Goal: Task Accomplishment & Management: Manage account settings

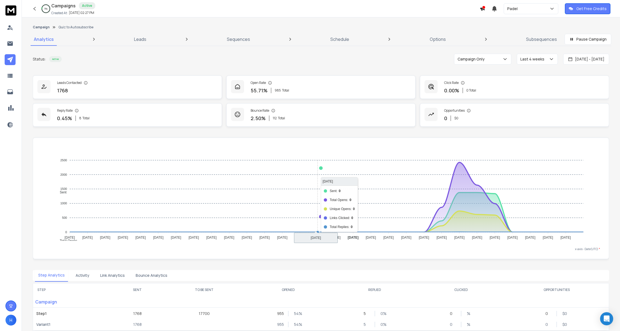
scroll to position [61, 0]
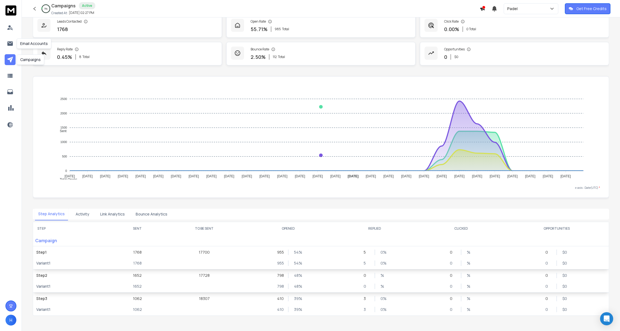
drag, startPoint x: 13, startPoint y: 44, endPoint x: 15, endPoint y: 50, distance: 6.2
click at [13, 44] on icon at bounding box center [10, 43] width 7 height 7
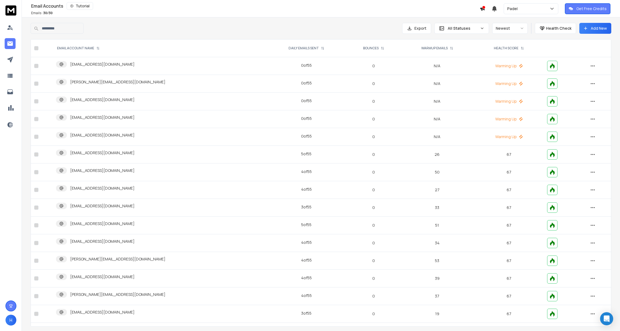
scroll to position [0, 0]
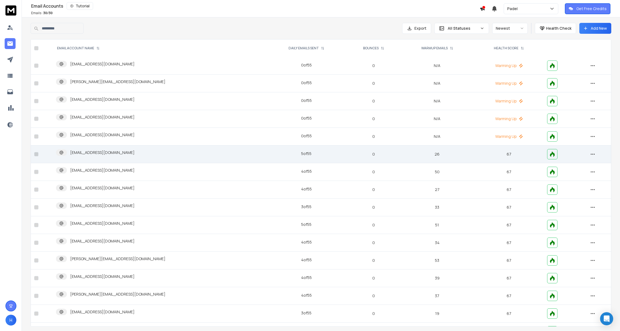
click at [121, 154] on p "[EMAIL_ADDRESS][DOMAIN_NAME]" at bounding box center [102, 152] width 64 height 5
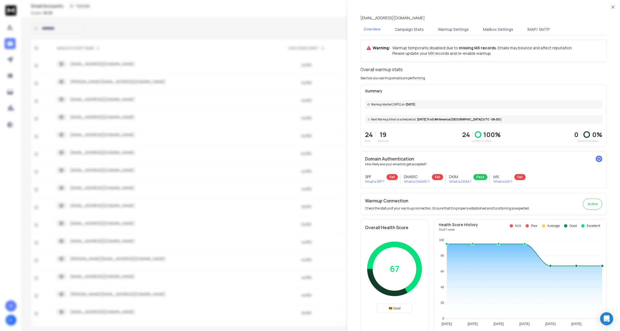
click at [500, 30] on button "Mailbox Settings" at bounding box center [497, 29] width 37 height 12
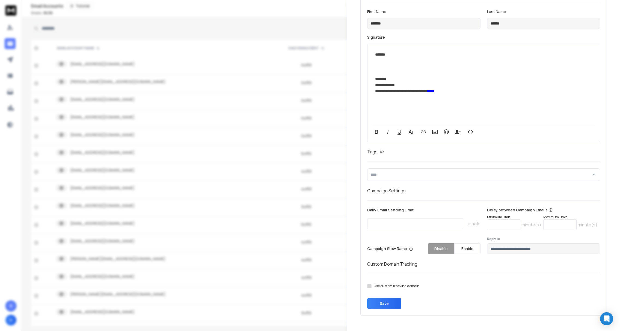
scroll to position [0, 0]
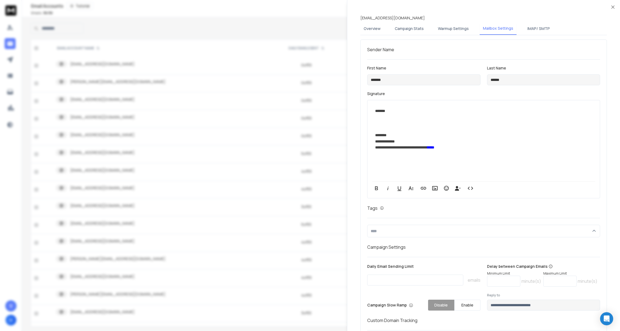
click at [538, 25] on button "IMAP/ SMTP" at bounding box center [538, 29] width 29 height 12
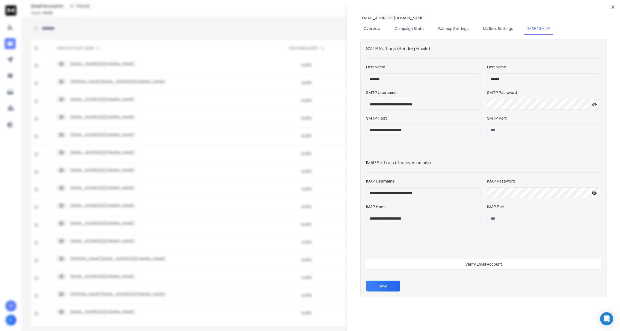
click at [501, 32] on button "Mailbox Settings" at bounding box center [497, 29] width 37 height 12
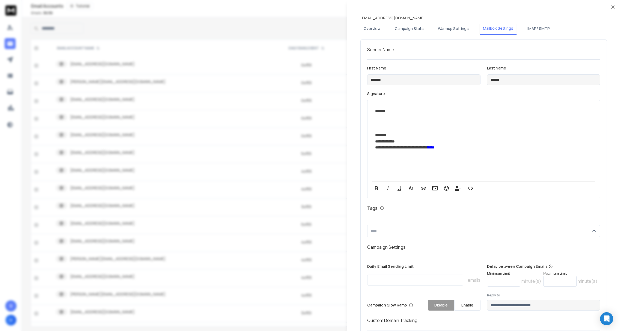
click at [460, 30] on button "Warmup Settings" at bounding box center [452, 29] width 37 height 12
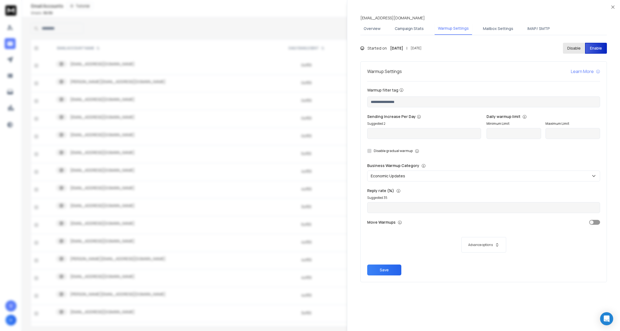
drag, startPoint x: 404, startPoint y: 31, endPoint x: 372, endPoint y: 32, distance: 31.9
click at [404, 31] on button "Campaign Stats" at bounding box center [408, 29] width 35 height 12
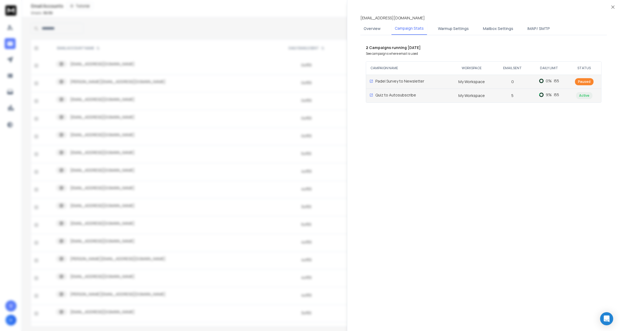
click at [375, 29] on button "Overview" at bounding box center [371, 29] width 23 height 12
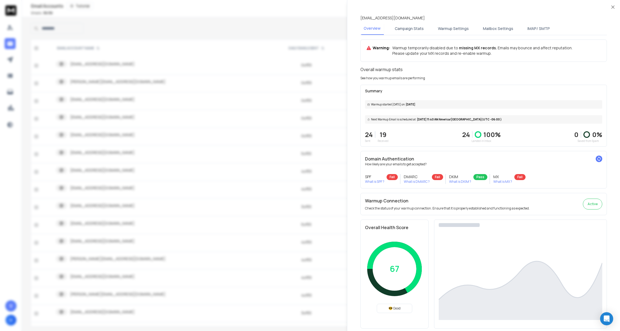
scroll to position [1, 0]
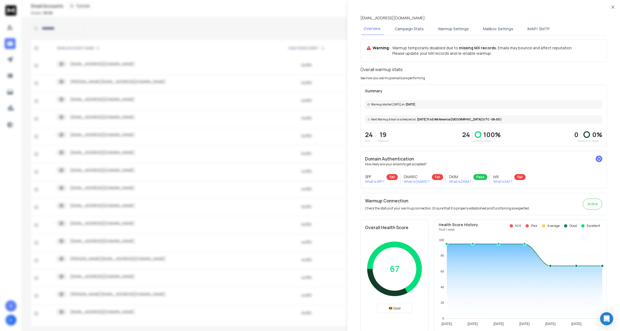
click at [375, 29] on button "Overview" at bounding box center [371, 29] width 23 height 13
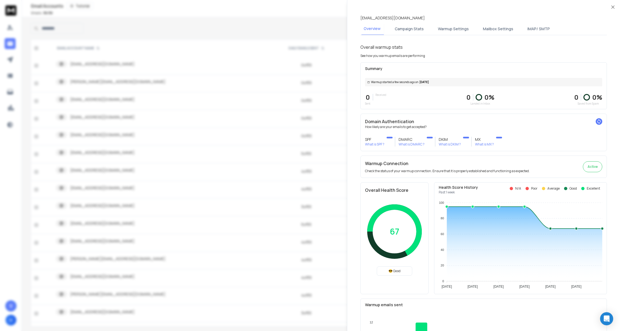
click at [346, 27] on div at bounding box center [310, 165] width 620 height 331
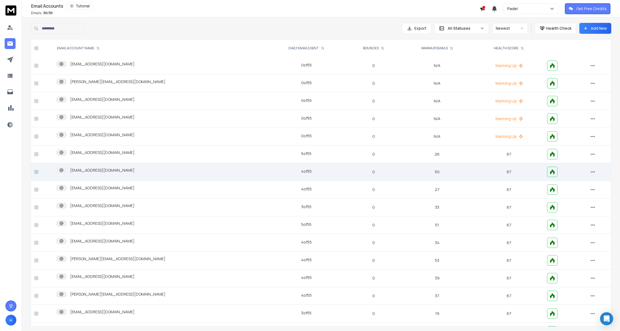
click at [88, 172] on p "heatherkimber@bringpadeltotheusa.com" at bounding box center [102, 170] width 64 height 5
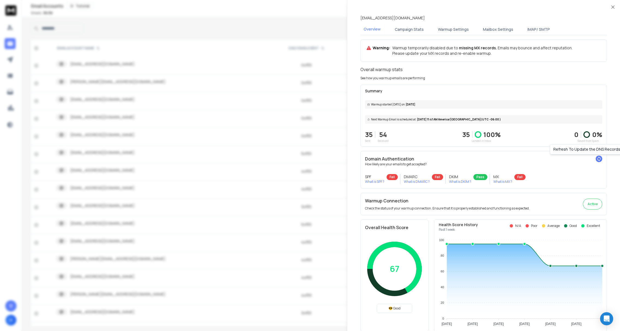
drag, startPoint x: 596, startPoint y: 158, endPoint x: 568, endPoint y: 173, distance: 31.6
click at [596, 158] on icon at bounding box center [598, 158] width 5 height 5
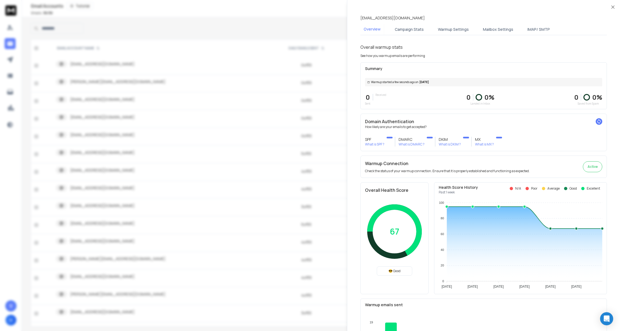
click at [301, 116] on div at bounding box center [310, 165] width 620 height 331
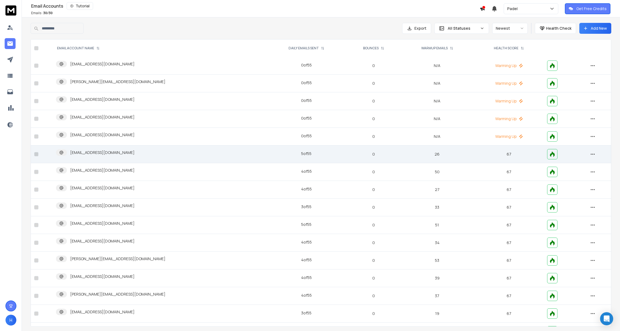
click at [97, 154] on p "heatherk@bringpadeltotheusa.com" at bounding box center [102, 152] width 64 height 5
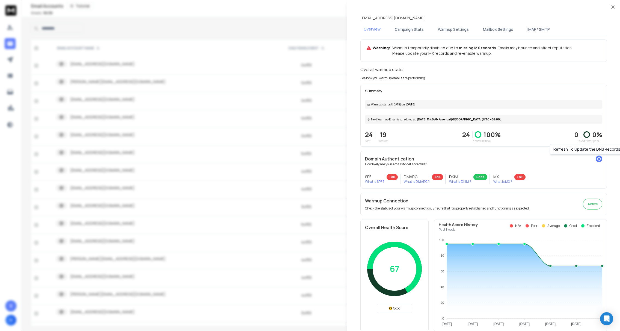
drag, startPoint x: 597, startPoint y: 158, endPoint x: 595, endPoint y: 161, distance: 4.1
click at [597, 159] on icon at bounding box center [598, 158] width 5 height 5
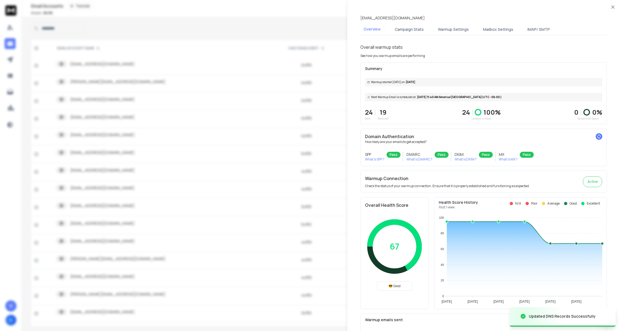
click at [182, 136] on div at bounding box center [310, 165] width 620 height 331
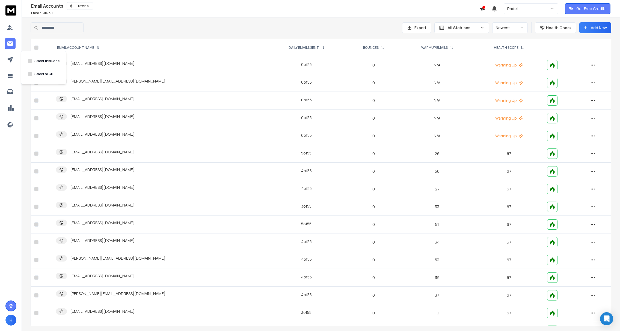
click at [38, 47] on button "Select this Page" at bounding box center [36, 48] width 4 height 4
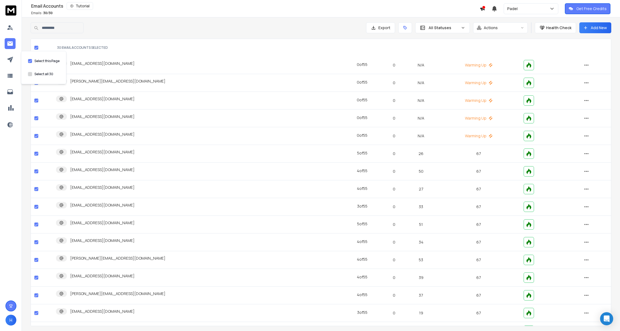
click at [42, 76] on label "Select all 30" at bounding box center [43, 74] width 19 height 4
click at [42, 73] on label "Select all 30" at bounding box center [43, 74] width 19 height 4
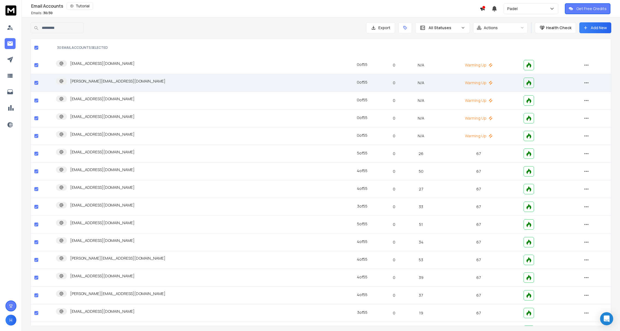
drag, startPoint x: 38, startPoint y: 64, endPoint x: 37, endPoint y: 75, distance: 10.4
click at [38, 64] on button "button" at bounding box center [36, 65] width 4 height 4
click at [36, 84] on button "button" at bounding box center [36, 83] width 4 height 4
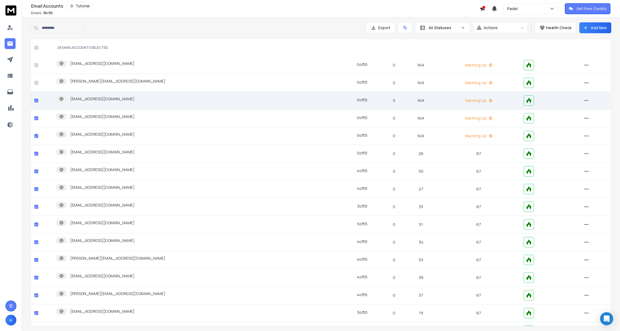
drag, startPoint x: 36, startPoint y: 101, endPoint x: 36, endPoint y: 107, distance: 6.6
click at [37, 100] on button "button" at bounding box center [36, 100] width 4 height 4
click at [37, 99] on button "button" at bounding box center [36, 100] width 4 height 4
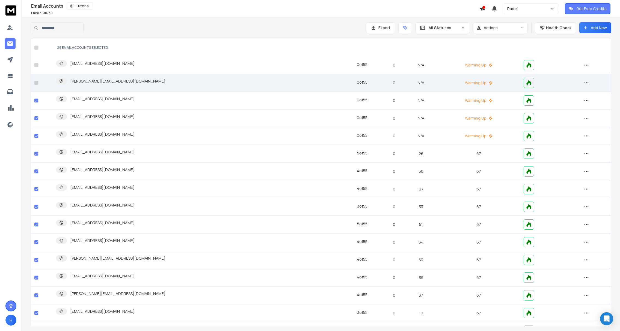
click at [36, 81] on button "button" at bounding box center [36, 83] width 4 height 4
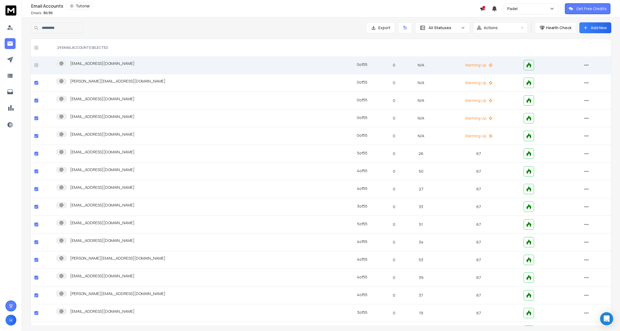
click at [37, 66] on button "button" at bounding box center [36, 65] width 4 height 4
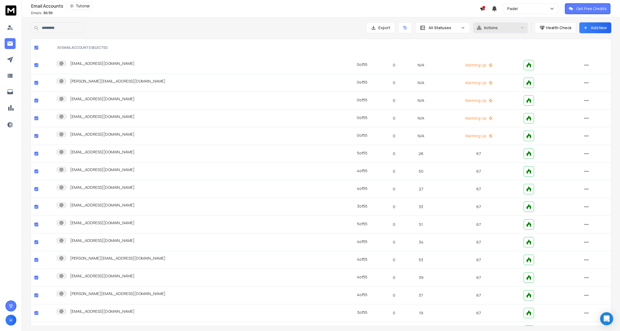
click at [499, 28] on div "Actions" at bounding box center [496, 27] width 41 height 5
click at [506, 38] on div "Bulk Edit" at bounding box center [501, 40] width 52 height 9
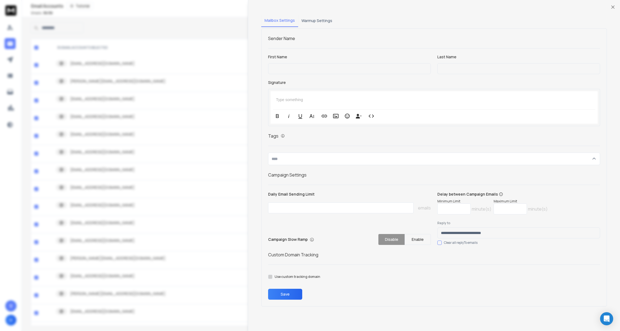
click at [318, 22] on button "Warmup Settings" at bounding box center [316, 21] width 37 height 12
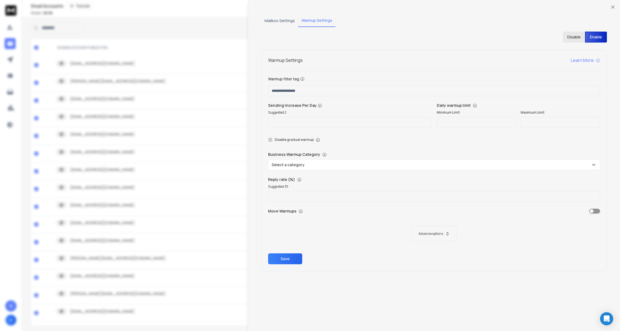
click at [285, 21] on button "Mailbox Settings" at bounding box center [279, 21] width 37 height 12
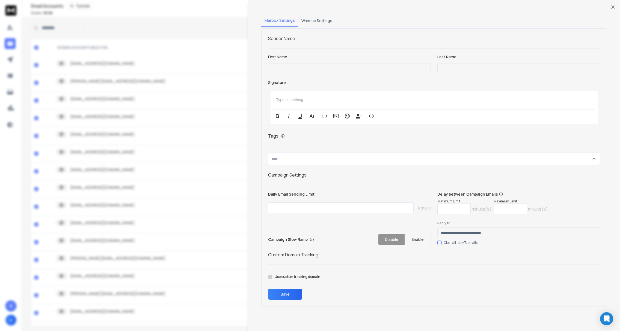
click at [218, 29] on div at bounding box center [310, 165] width 620 height 331
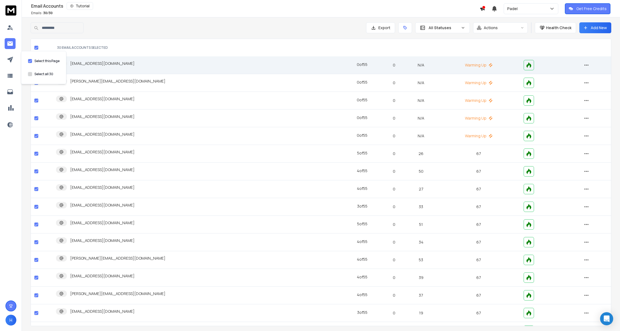
drag, startPoint x: 35, startPoint y: 46, endPoint x: 76, endPoint y: 61, distance: 43.0
click at [35, 46] on button "Select this Page" at bounding box center [36, 48] width 4 height 4
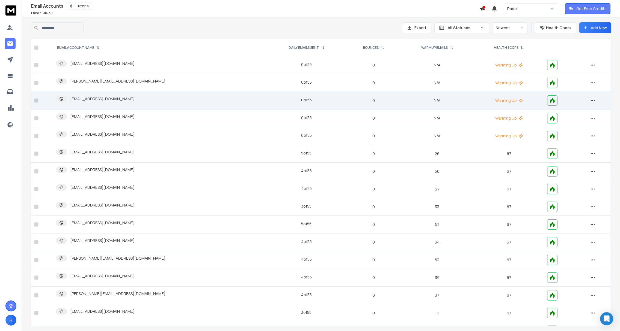
click at [224, 94] on td "heatherk@padelintheusa.com" at bounding box center [159, 101] width 213 height 18
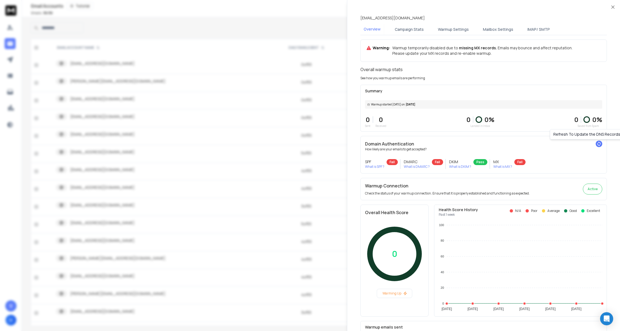
click at [597, 141] on icon at bounding box center [598, 143] width 5 height 5
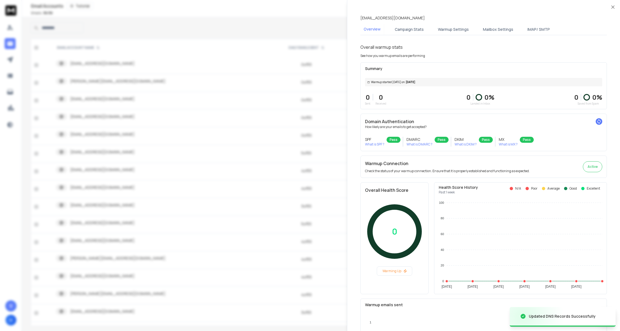
click at [289, 124] on div at bounding box center [310, 165] width 620 height 331
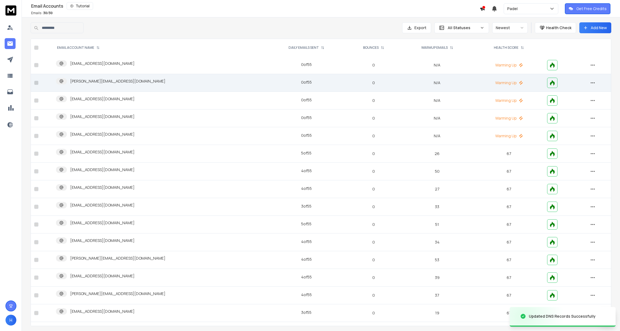
click at [88, 82] on p "heather@padelintheusa.com" at bounding box center [117, 81] width 95 height 5
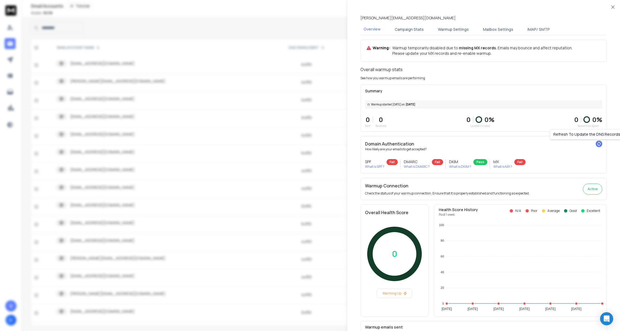
click at [597, 145] on icon at bounding box center [598, 143] width 5 height 5
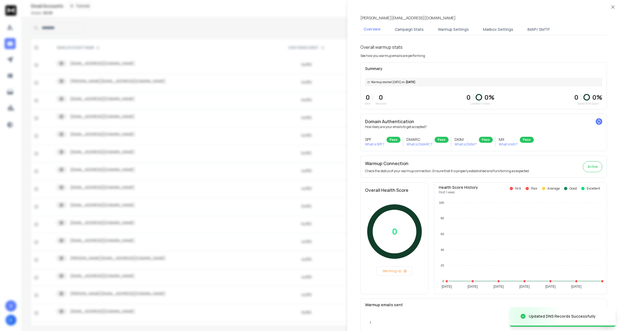
click at [217, 118] on div at bounding box center [310, 165] width 620 height 331
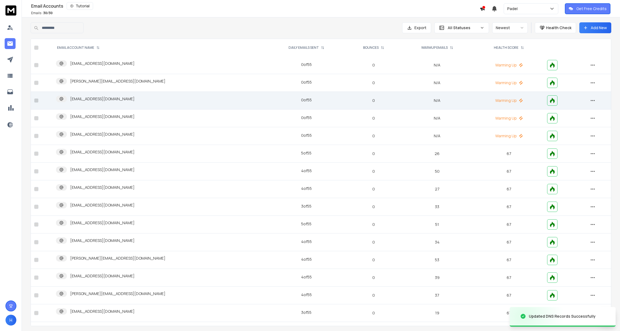
click at [111, 98] on p "heatherk@padelintheusa.com" at bounding box center [102, 98] width 64 height 5
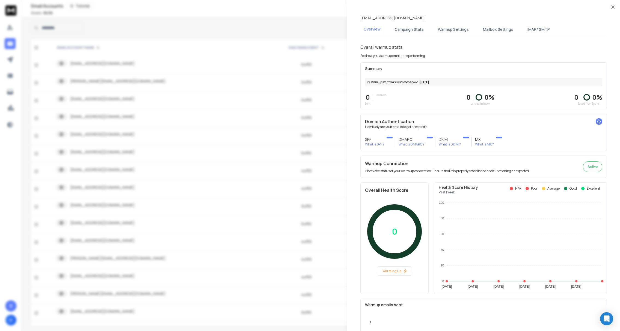
click at [142, 105] on div at bounding box center [310, 165] width 620 height 331
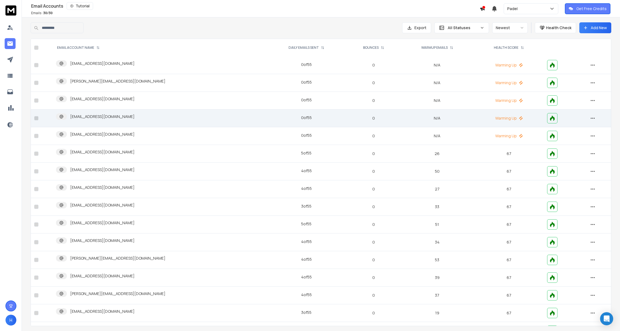
click at [102, 115] on p "hk@padelintheusa.com" at bounding box center [102, 116] width 64 height 5
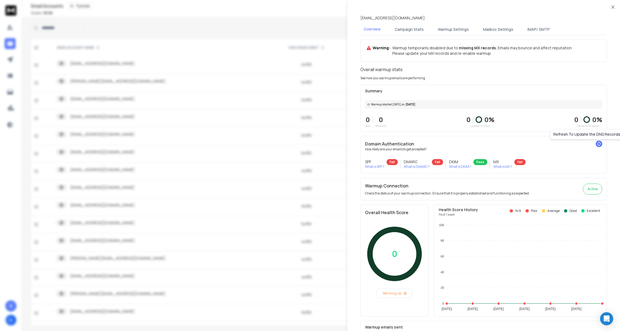
click at [599, 144] on icon at bounding box center [598, 143] width 5 height 5
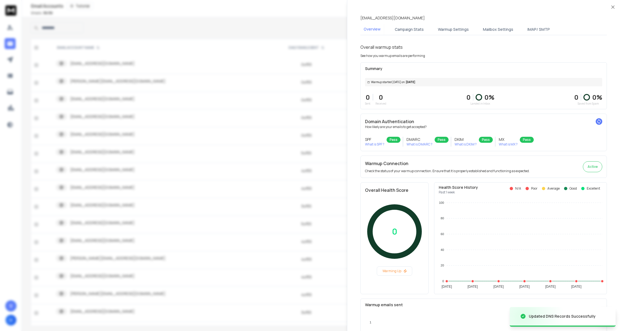
click at [151, 115] on div at bounding box center [310, 165] width 620 height 331
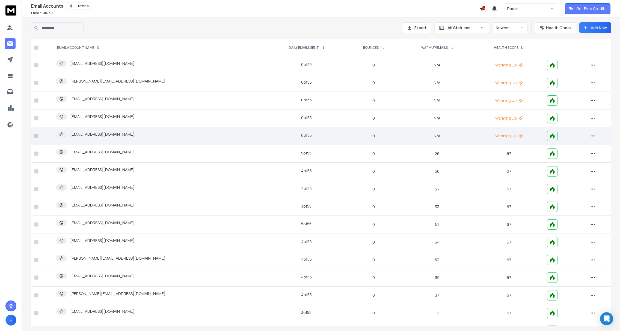
click at [97, 136] on p "heatherkimber@padelintheusa.com" at bounding box center [102, 134] width 64 height 5
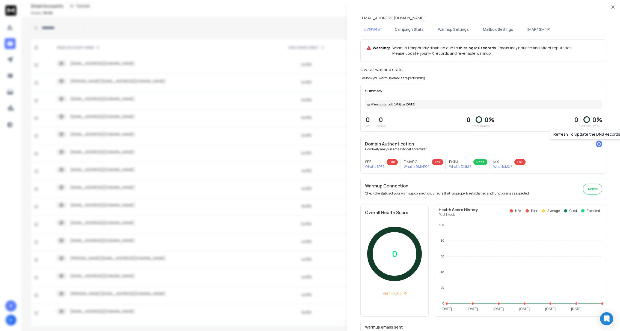
drag, startPoint x: 596, startPoint y: 144, endPoint x: 578, endPoint y: 148, distance: 18.4
click at [596, 144] on icon at bounding box center [598, 143] width 5 height 5
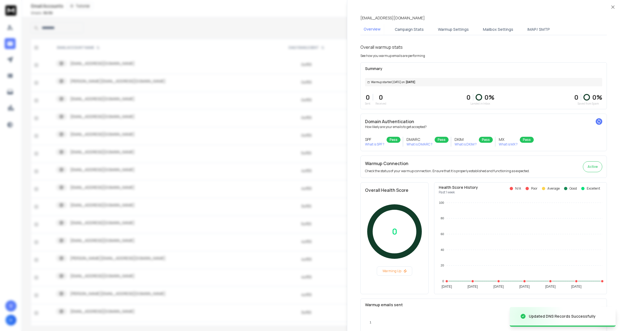
click at [276, 128] on div at bounding box center [310, 165] width 620 height 331
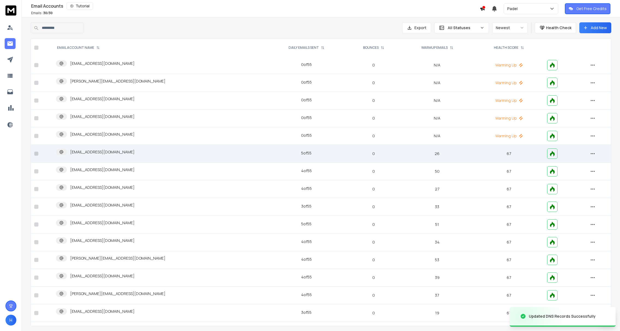
click at [109, 148] on td "heatherk@bringpadeltotheusa.com" at bounding box center [159, 154] width 213 height 18
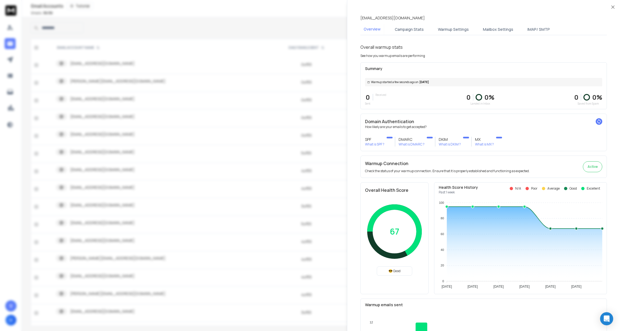
click at [188, 154] on div at bounding box center [310, 165] width 620 height 331
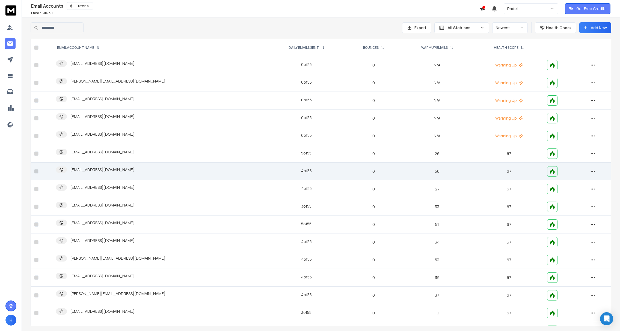
click at [117, 173] on div "heatherkimber@bringpadeltotheusa.com" at bounding box center [95, 170] width 79 height 7
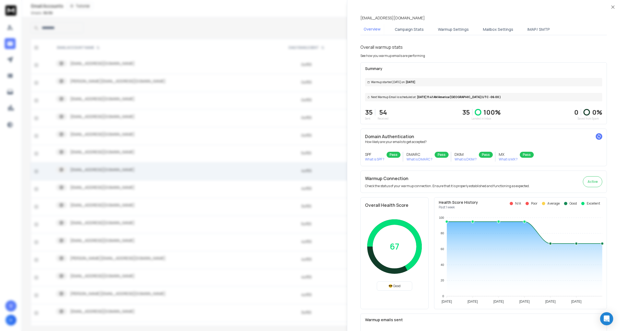
click at [117, 173] on div at bounding box center [310, 165] width 620 height 331
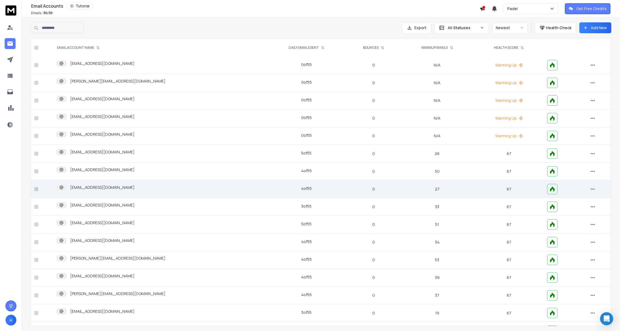
click at [110, 187] on p "hk@bringpadeltotheusa.com" at bounding box center [102, 187] width 64 height 5
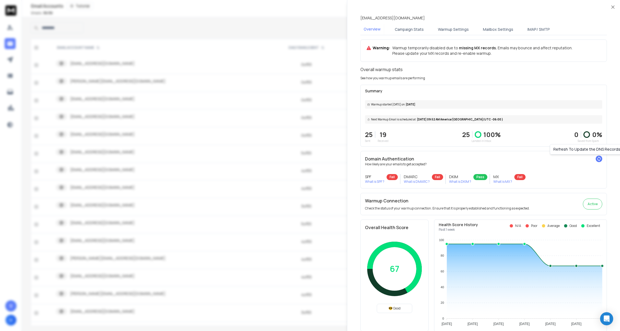
click at [597, 158] on icon at bounding box center [599, 159] width 4 height 5
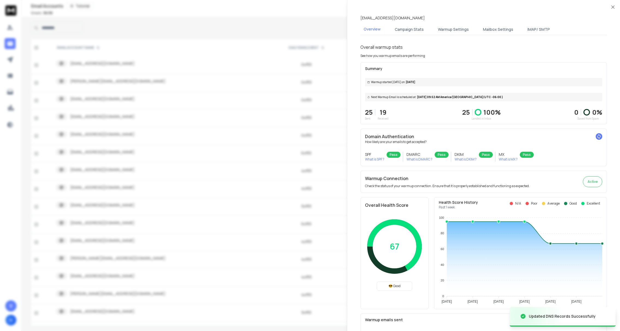
click at [120, 186] on div at bounding box center [310, 165] width 620 height 331
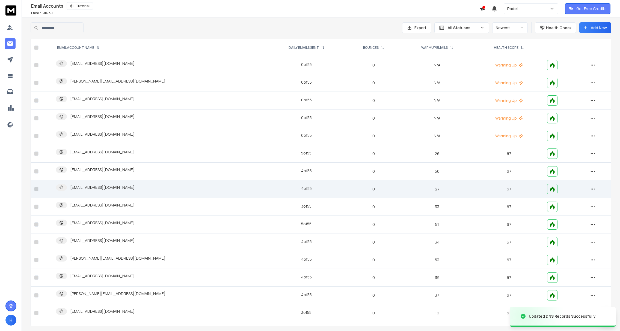
click at [110, 187] on p "hk@bringpadeltotheusa.com" at bounding box center [102, 187] width 64 height 5
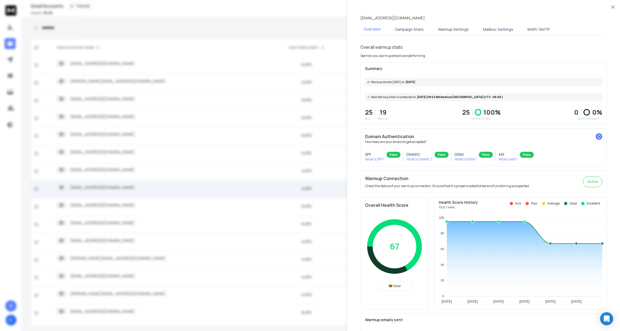
click at [110, 187] on div at bounding box center [310, 165] width 620 height 331
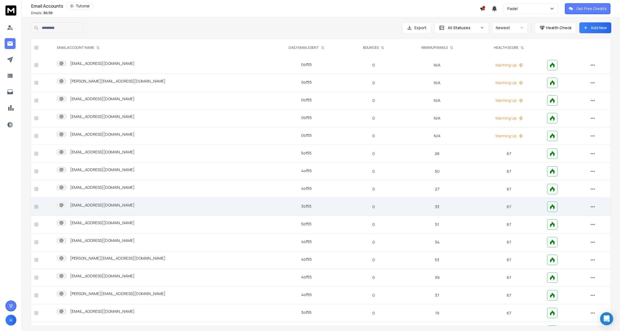
click at [111, 208] on div "hkimber@bringpadeltotheus.com" at bounding box center [95, 205] width 79 height 7
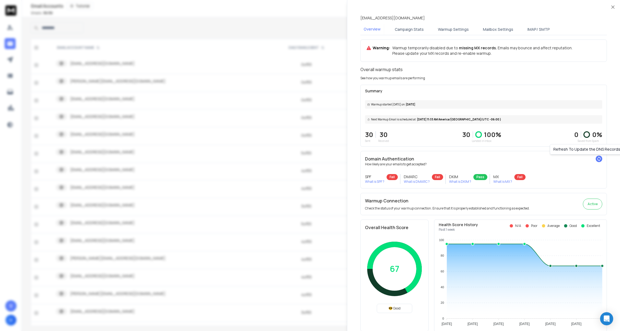
click at [597, 158] on icon at bounding box center [599, 159] width 4 height 5
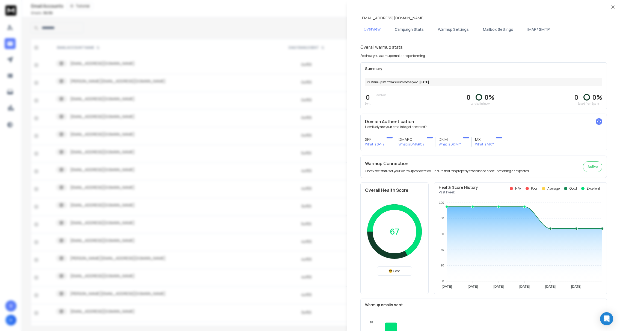
click at [99, 201] on div at bounding box center [310, 165] width 620 height 331
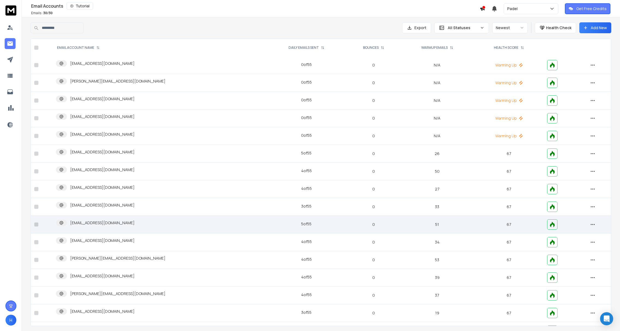
click at [102, 225] on p "heatherkimber@helpbringpadeltotheus.com" at bounding box center [102, 222] width 64 height 5
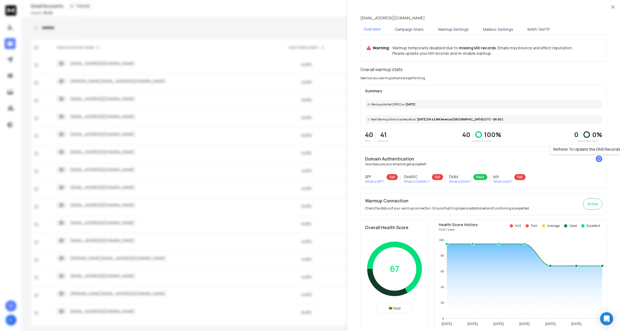
click at [597, 159] on icon at bounding box center [598, 158] width 5 height 5
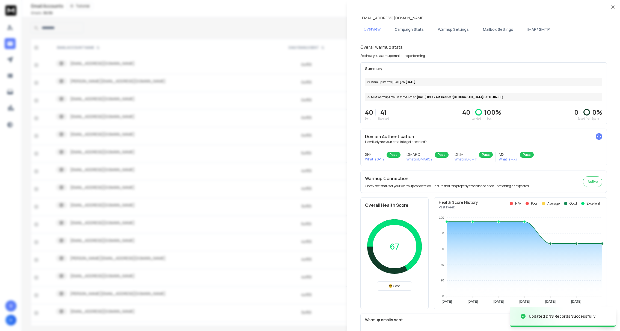
click at [95, 220] on div at bounding box center [310, 165] width 620 height 331
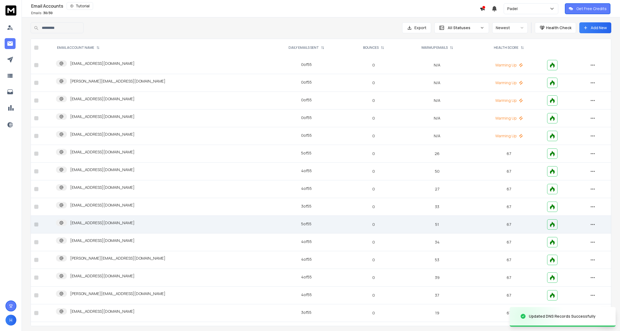
click at [97, 227] on td "heatherkimber@helpbringpadeltotheus.com" at bounding box center [159, 225] width 213 height 18
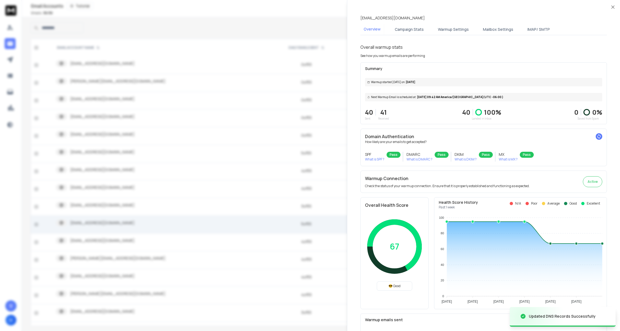
click at [97, 227] on div at bounding box center [310, 165] width 620 height 331
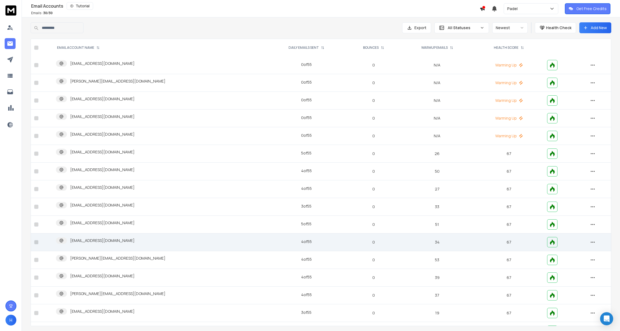
click at [100, 243] on p "kimber@helpbringpadeltotheusa.com" at bounding box center [102, 240] width 64 height 5
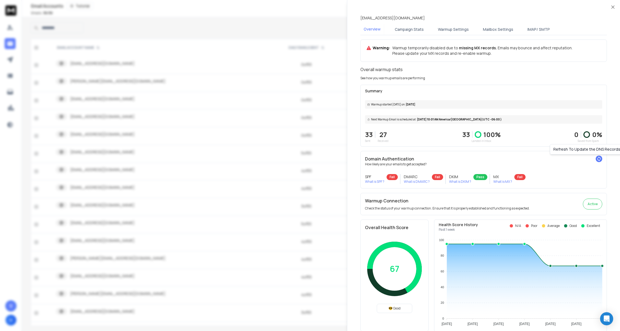
click at [598, 159] on icon at bounding box center [599, 159] width 4 height 5
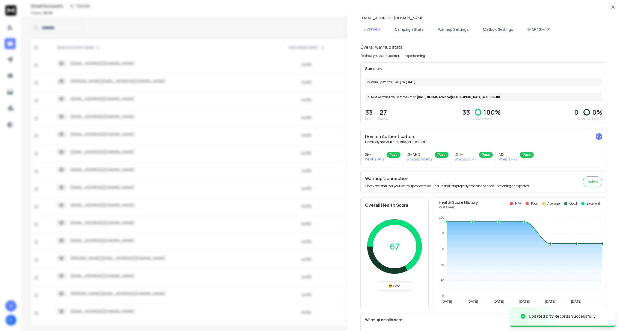
click at [165, 222] on div at bounding box center [310, 165] width 620 height 331
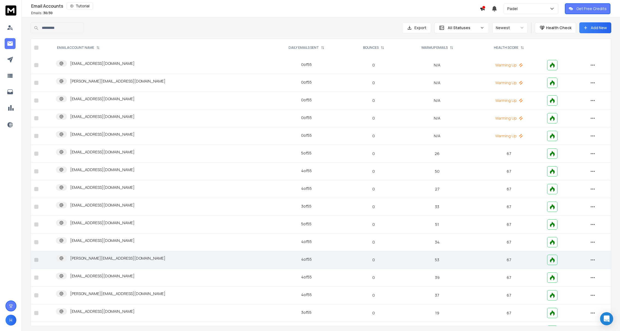
click at [132, 255] on div "heatherk@helpbringpadeltotheusa.com" at bounding box center [110, 258] width 109 height 7
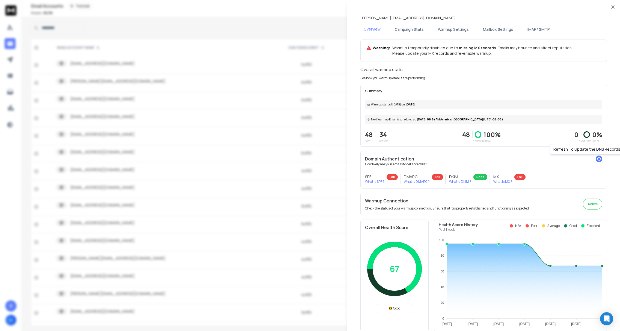
click at [596, 157] on icon at bounding box center [598, 158] width 5 height 5
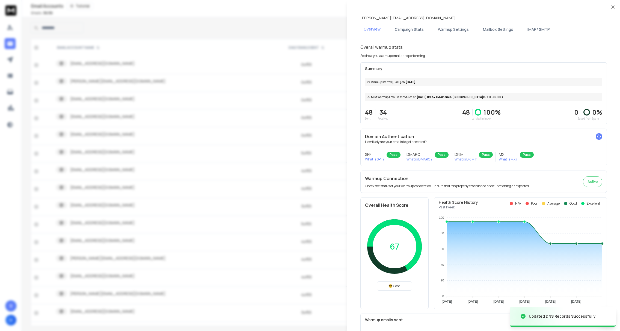
click at [229, 195] on div at bounding box center [310, 165] width 620 height 331
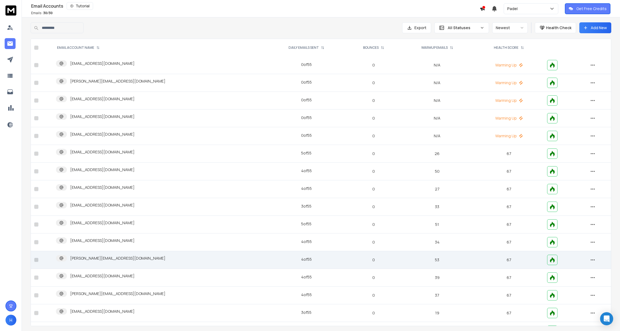
click at [128, 259] on p "heatherk@helpbringpadeltotheusa.com" at bounding box center [117, 258] width 95 height 5
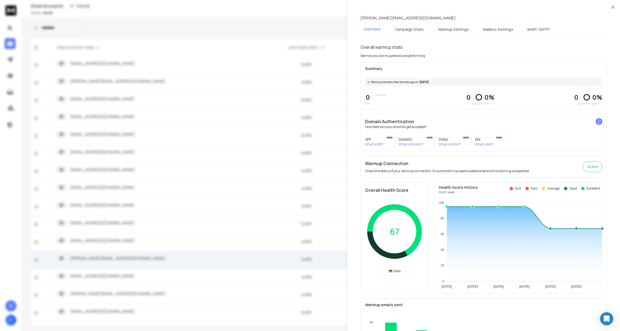
click at [128, 259] on div at bounding box center [310, 165] width 620 height 331
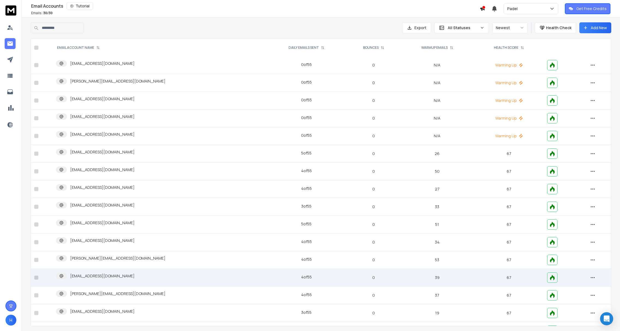
click at [120, 280] on td "hk@helpbringpadeltotheus.com" at bounding box center [159, 278] width 213 height 18
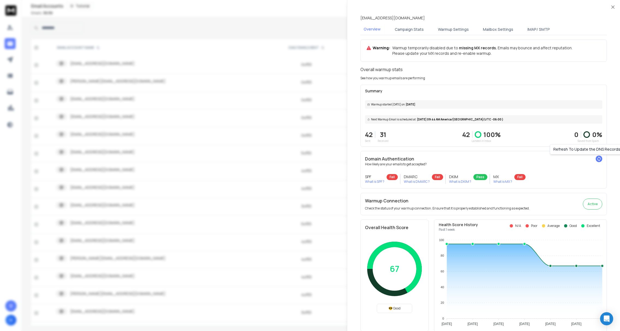
click at [596, 158] on icon at bounding box center [598, 158] width 5 height 5
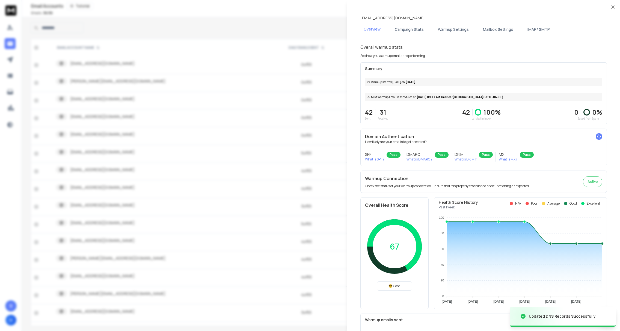
click at [161, 258] on div at bounding box center [310, 165] width 620 height 331
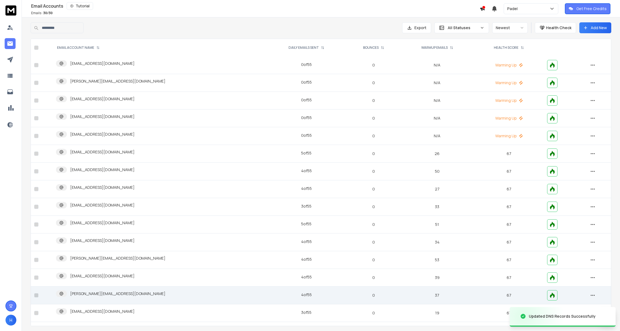
click at [111, 292] on p "heather@helpbringpadeltotheus.com" at bounding box center [117, 293] width 95 height 5
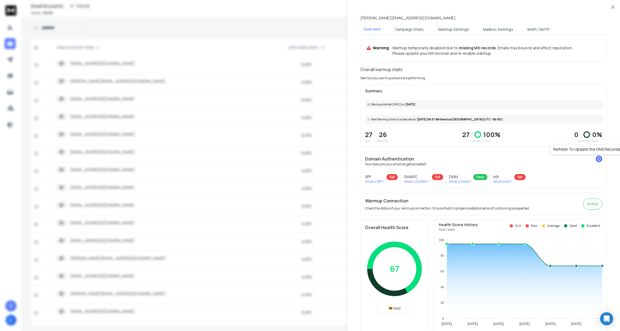
click at [596, 158] on icon at bounding box center [598, 158] width 5 height 5
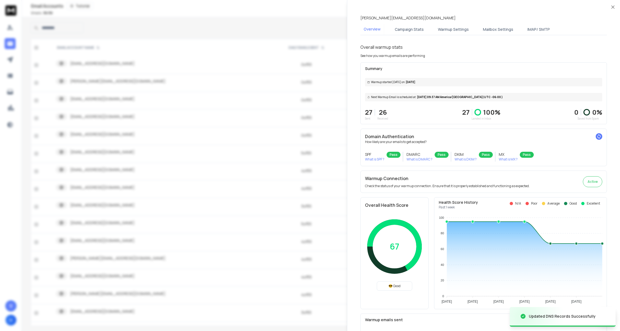
click at [135, 294] on div at bounding box center [310, 165] width 620 height 331
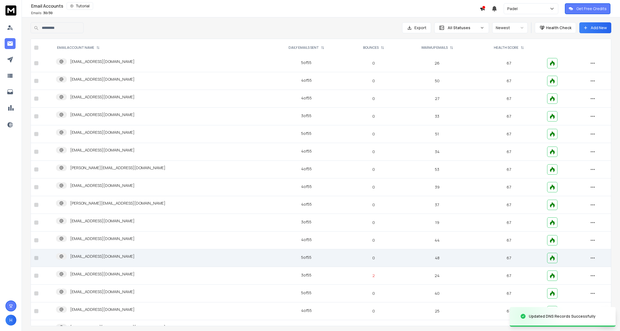
scroll to position [94, 0]
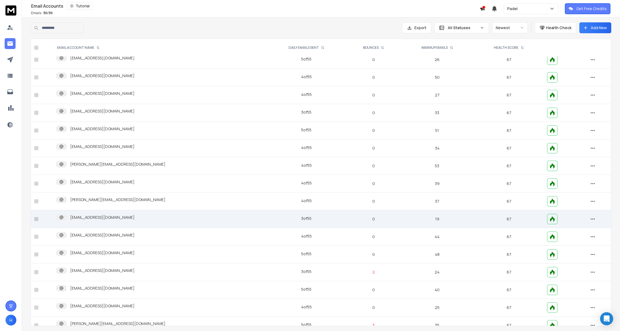
click at [108, 220] on p "heatherk@padelintheus.com" at bounding box center [102, 217] width 64 height 5
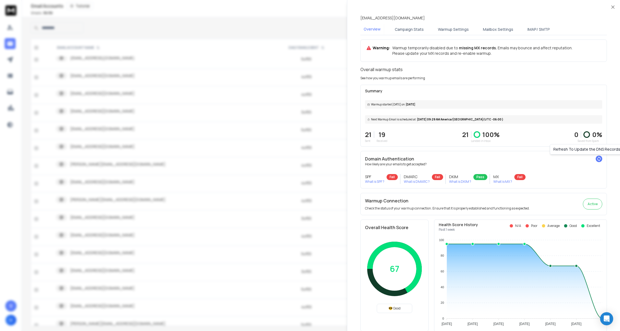
click at [596, 159] on icon at bounding box center [598, 158] width 5 height 5
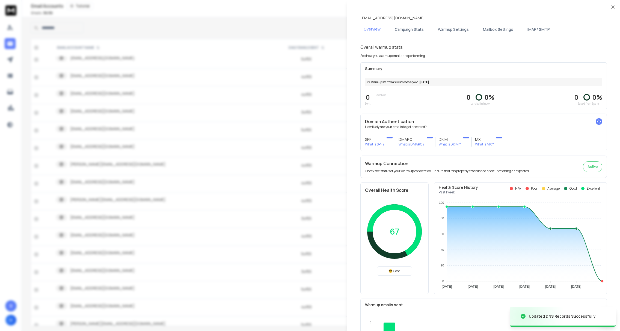
click at [187, 238] on div at bounding box center [310, 165] width 620 height 331
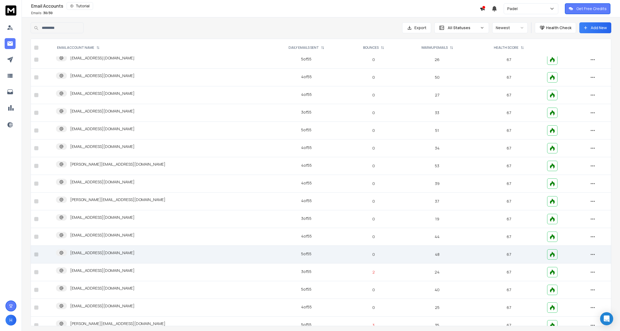
click at [134, 252] on p "heatherk@helpbringpadeltotheus.com" at bounding box center [102, 252] width 64 height 5
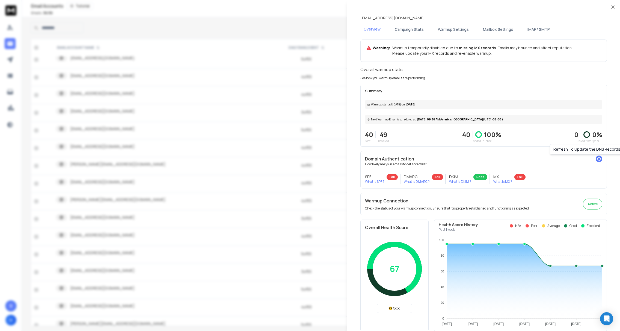
drag, startPoint x: 596, startPoint y: 158, endPoint x: 592, endPoint y: 161, distance: 5.2
click at [596, 158] on icon at bounding box center [598, 158] width 5 height 5
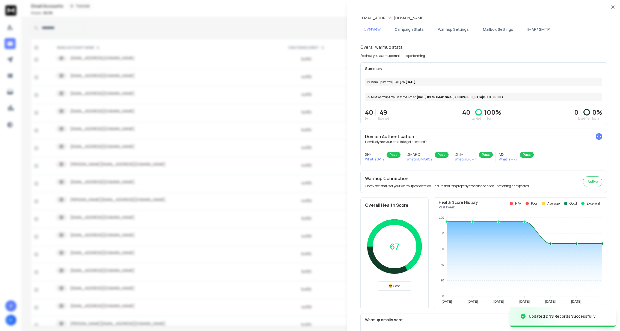
click at [148, 230] on div at bounding box center [310, 165] width 620 height 331
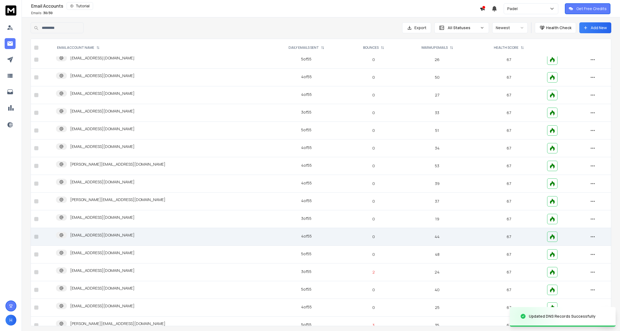
click at [133, 241] on td "heatherkimber@helpbringpadeltotheusa.com" at bounding box center [159, 237] width 213 height 18
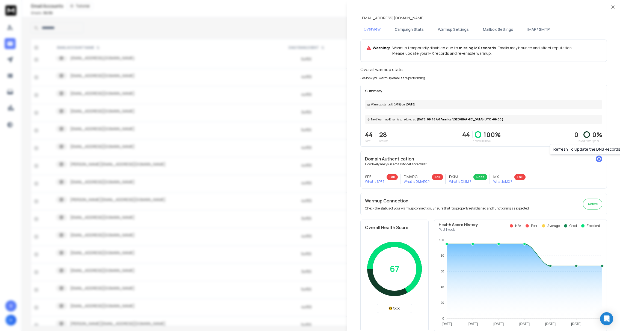
click at [597, 157] on icon at bounding box center [598, 158] width 5 height 5
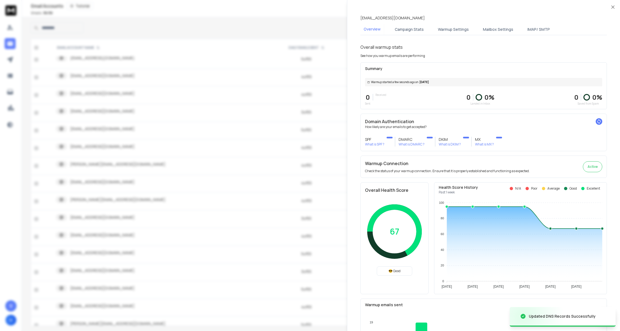
click at [148, 237] on div at bounding box center [310, 165] width 620 height 331
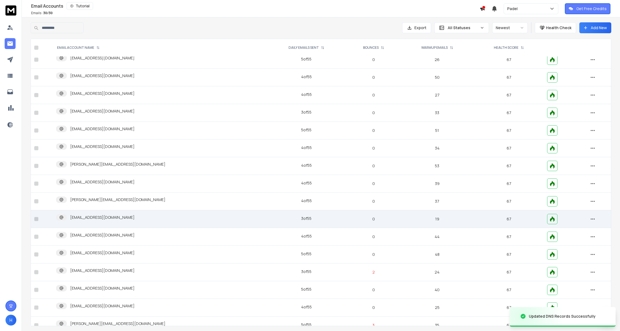
click at [115, 220] on p "heatherk@padelintheus.com" at bounding box center [102, 217] width 64 height 5
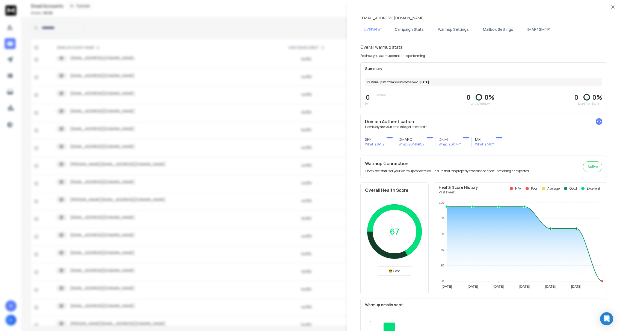
click at [114, 237] on div at bounding box center [310, 165] width 620 height 331
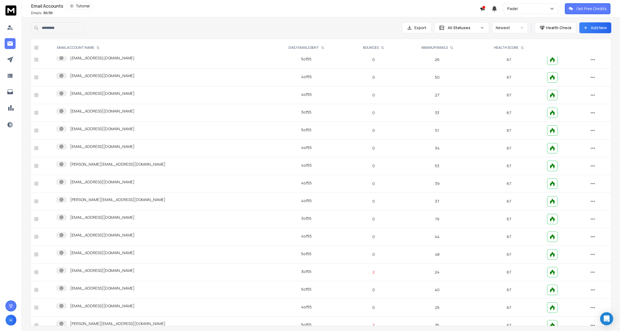
click at [114, 237] on p "heatherkimber@helpbringpadeltotheusa.com" at bounding box center [102, 235] width 64 height 5
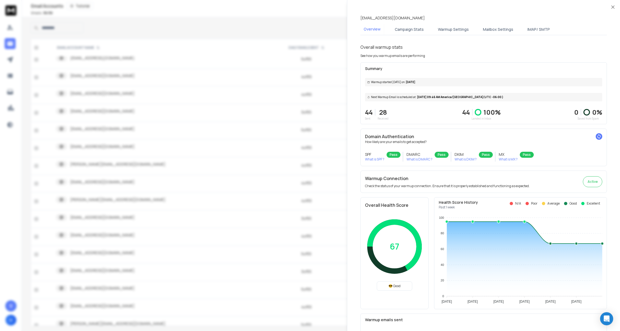
click at [114, 237] on div at bounding box center [310, 165] width 620 height 331
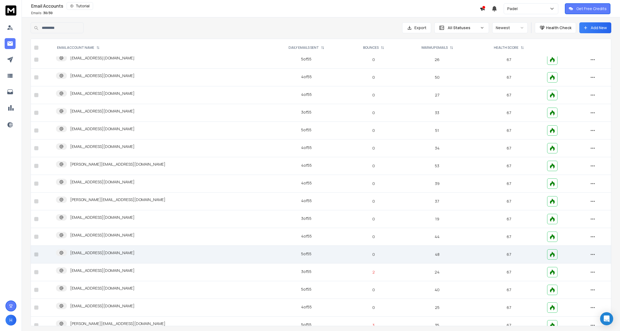
click at [107, 253] on p "heatherk@helpbringpadeltotheus.com" at bounding box center [102, 252] width 64 height 5
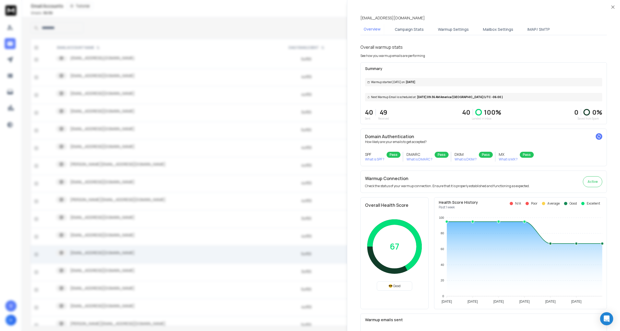
click at [107, 253] on div at bounding box center [310, 165] width 620 height 331
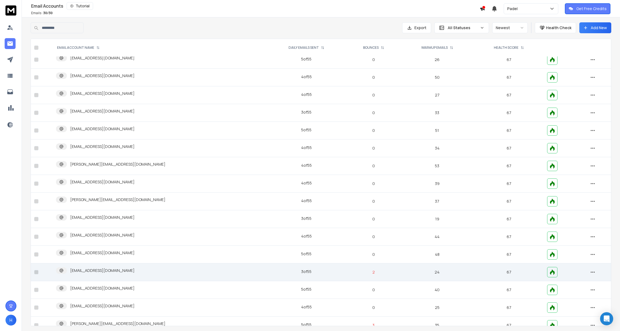
click at [106, 273] on p "hk@padelintheus.com" at bounding box center [102, 270] width 64 height 5
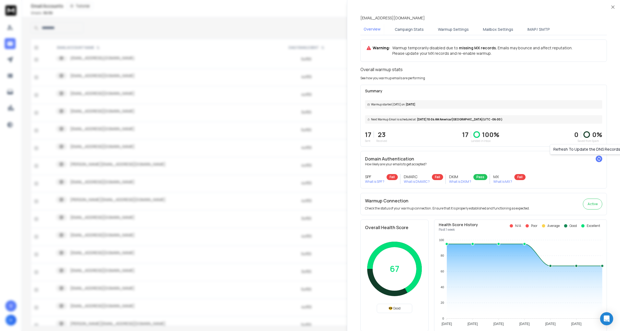
click at [598, 156] on icon at bounding box center [598, 158] width 5 height 5
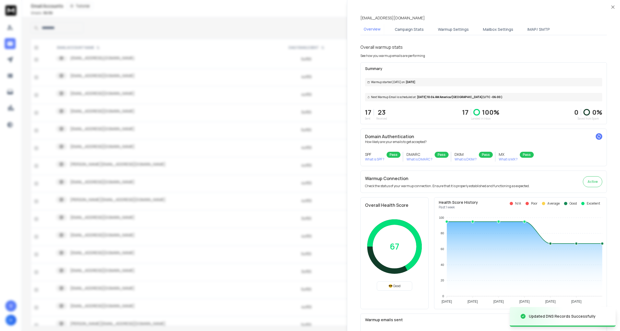
click at [158, 286] on div at bounding box center [310, 165] width 620 height 331
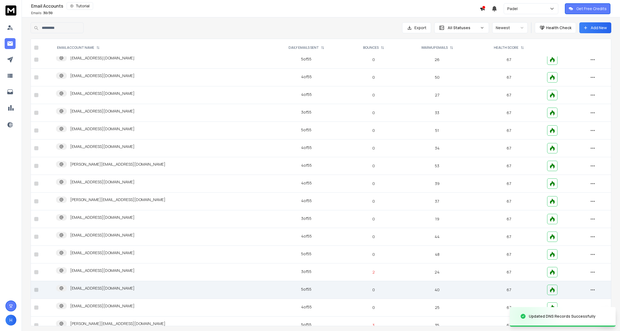
click at [157, 287] on div "heatherkimber@bringpadeltotheus.com" at bounding box center [159, 288] width 207 height 7
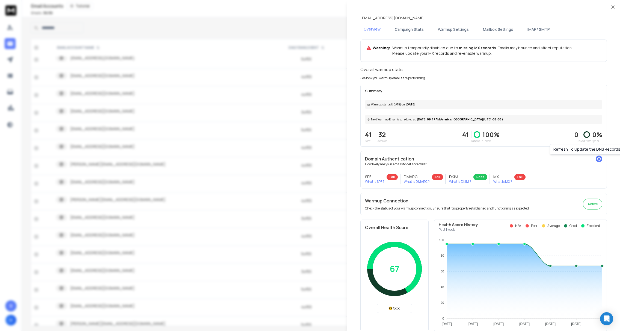
click at [598, 158] on icon at bounding box center [598, 158] width 5 height 5
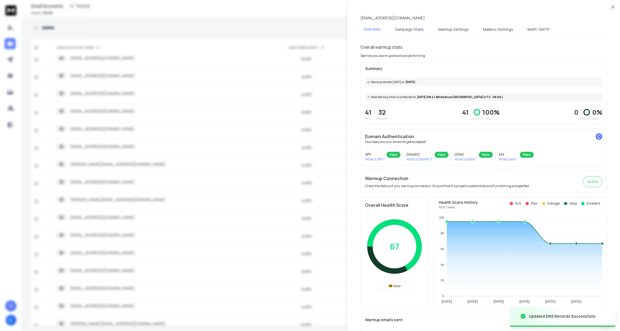
click at [149, 294] on div at bounding box center [310, 165] width 620 height 331
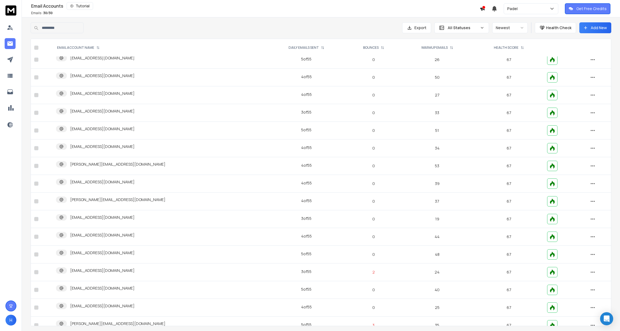
scroll to position [101, 0]
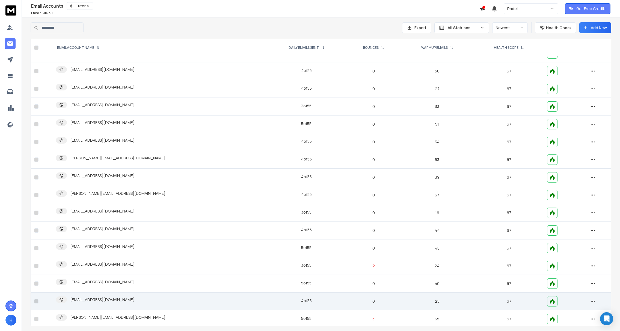
click at [131, 299] on p "hkimber@helpbringpadeltotheus.com" at bounding box center [102, 299] width 64 height 5
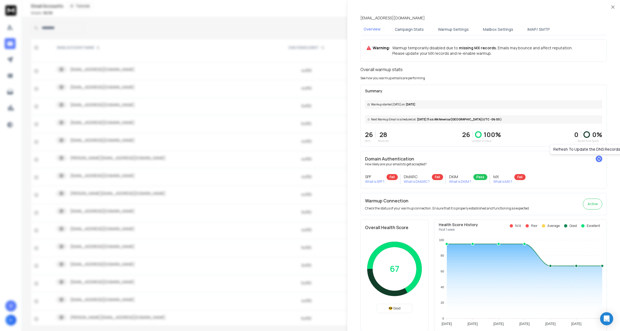
click at [598, 158] on icon at bounding box center [599, 159] width 4 height 5
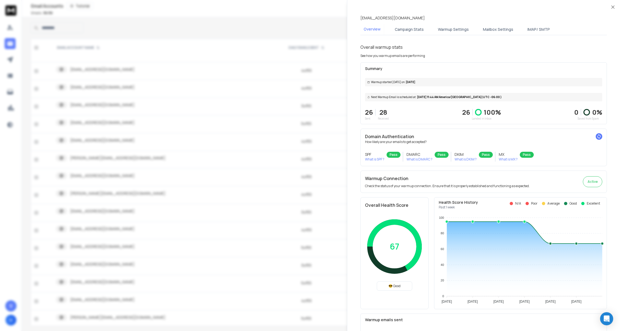
click at [119, 289] on div at bounding box center [310, 165] width 620 height 331
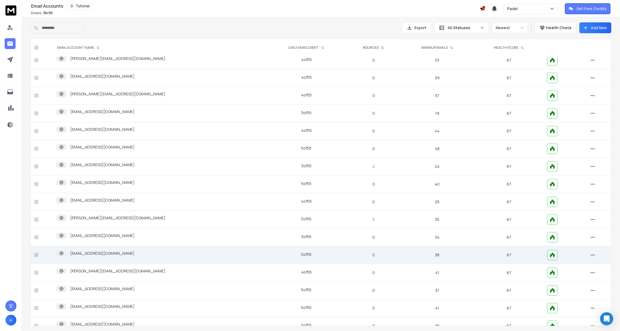
scroll to position [201, 0]
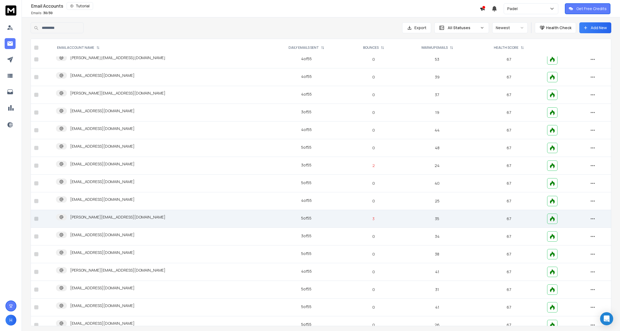
click at [118, 218] on p "heather@padelintheus.com" at bounding box center [117, 217] width 95 height 5
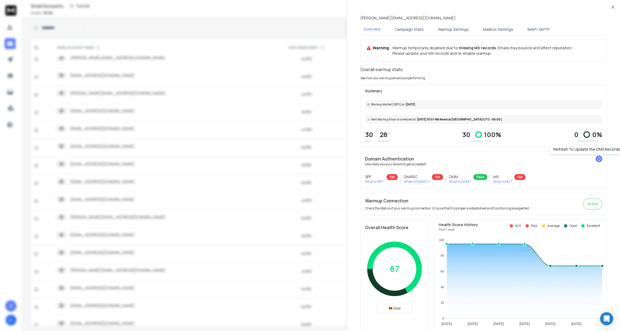
drag, startPoint x: 596, startPoint y: 159, endPoint x: 588, endPoint y: 166, distance: 10.0
click at [597, 159] on icon at bounding box center [599, 159] width 4 height 5
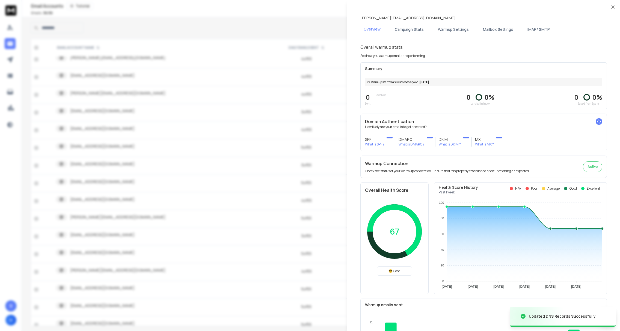
click at [92, 238] on div at bounding box center [310, 165] width 620 height 331
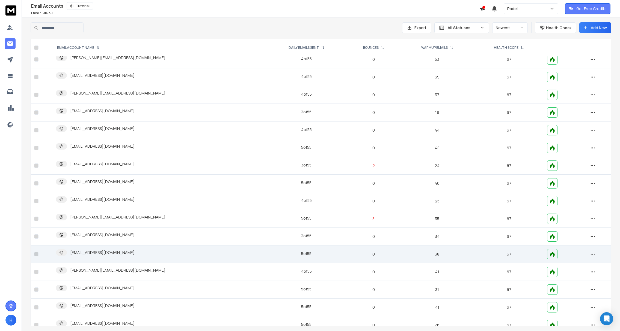
click at [94, 250] on p "hkimber@padelintheus.com" at bounding box center [102, 252] width 64 height 5
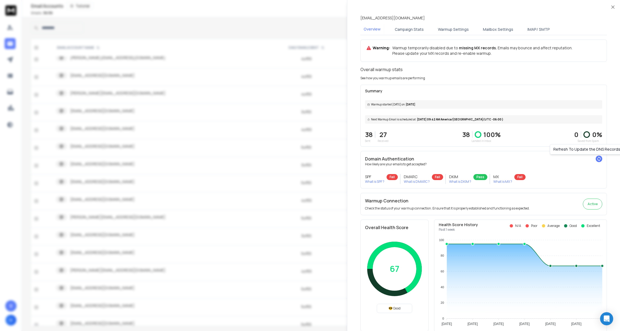
click at [597, 159] on icon at bounding box center [598, 158] width 5 height 5
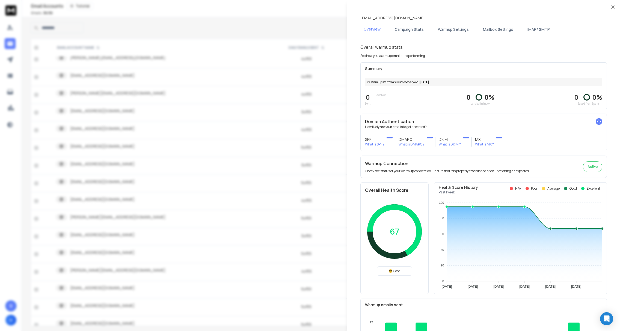
click at [105, 256] on div at bounding box center [310, 165] width 620 height 331
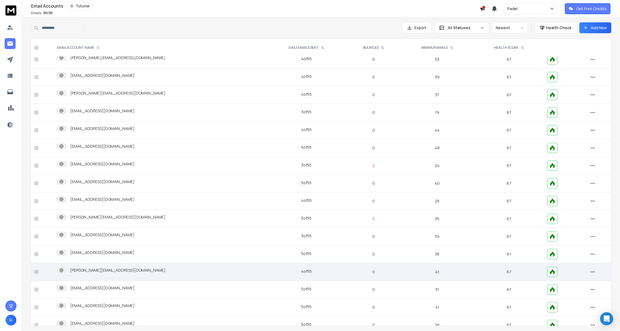
click at [107, 267] on div "heather@helpbringpadeltotheusa.com" at bounding box center [110, 270] width 109 height 7
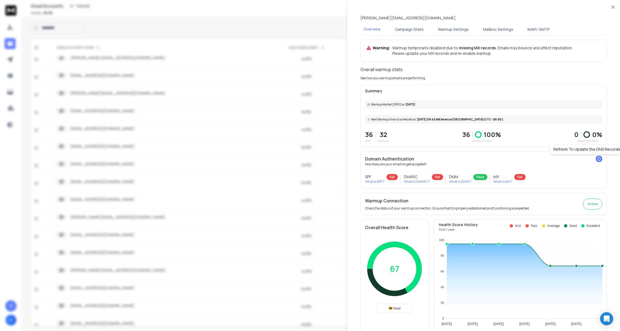
click at [596, 160] on icon at bounding box center [598, 158] width 5 height 5
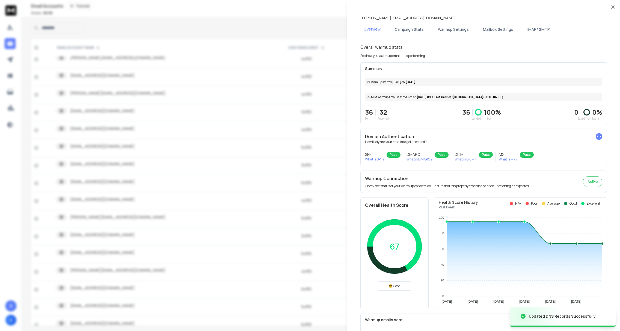
click at [107, 277] on div at bounding box center [310, 165] width 620 height 331
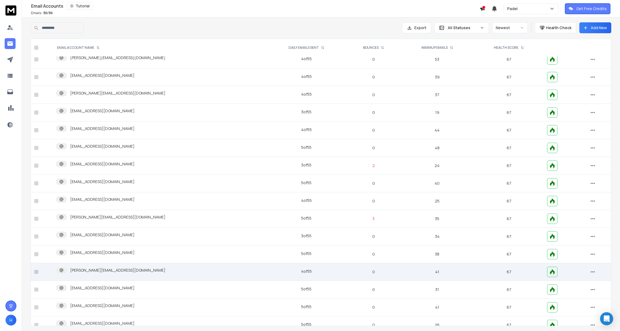
click at [107, 275] on td "heather@helpbringpadeltotheusa.com" at bounding box center [159, 273] width 213 height 18
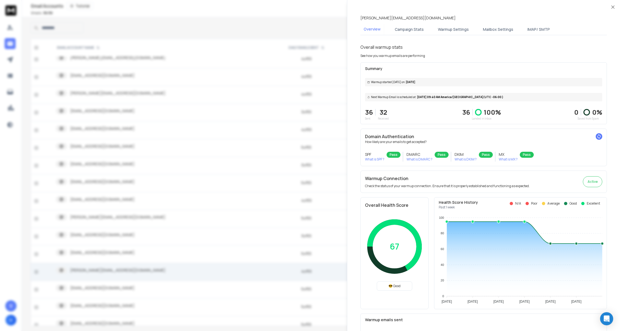
click at [107, 275] on div at bounding box center [310, 165] width 620 height 331
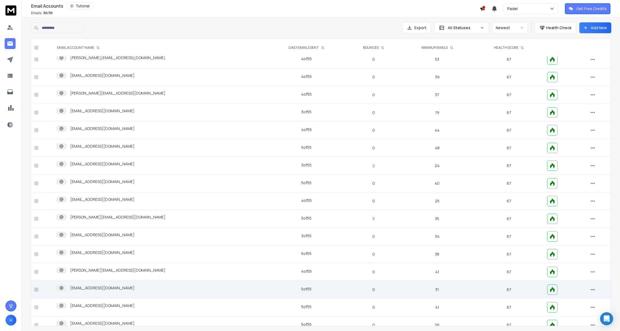
click at [103, 289] on p "hk@bringpadeltotheus.com" at bounding box center [102, 288] width 64 height 5
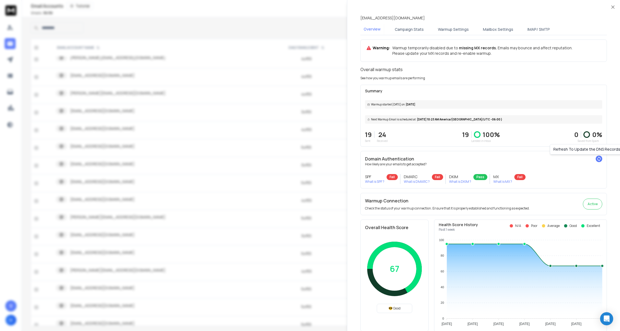
click at [597, 158] on icon at bounding box center [598, 158] width 5 height 5
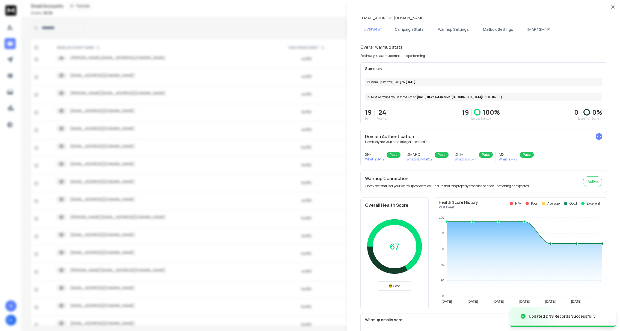
click at [154, 253] on div at bounding box center [310, 165] width 620 height 331
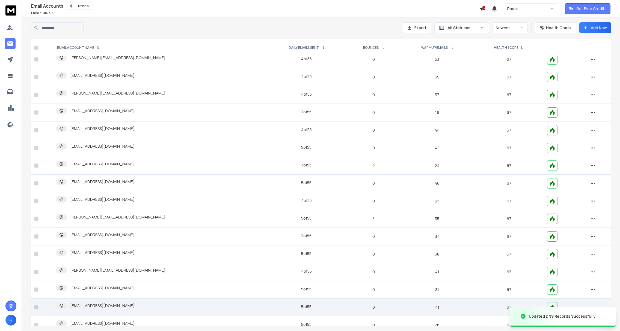
click at [117, 304] on p "heather@bringpadeltotheus.com" at bounding box center [102, 305] width 64 height 5
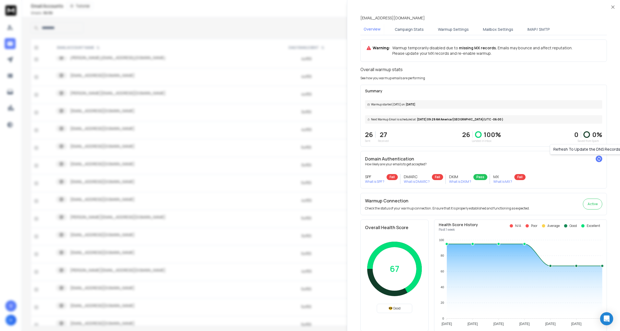
click at [596, 159] on icon at bounding box center [598, 158] width 5 height 5
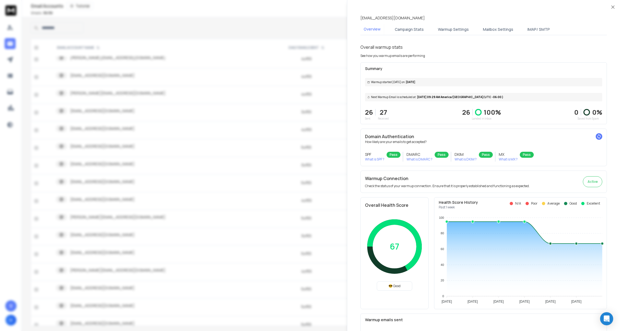
click at [159, 299] on div at bounding box center [310, 165] width 620 height 331
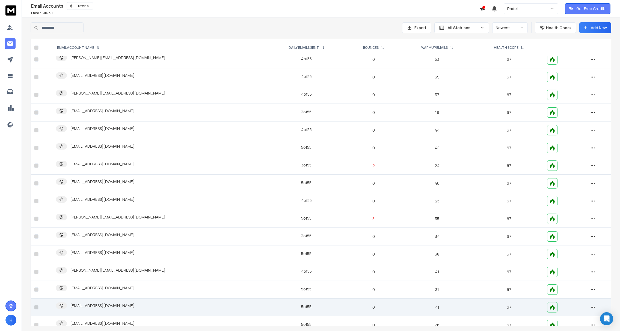
click at [99, 308] on p "heather@bringpadeltotheus.com" at bounding box center [102, 305] width 64 height 5
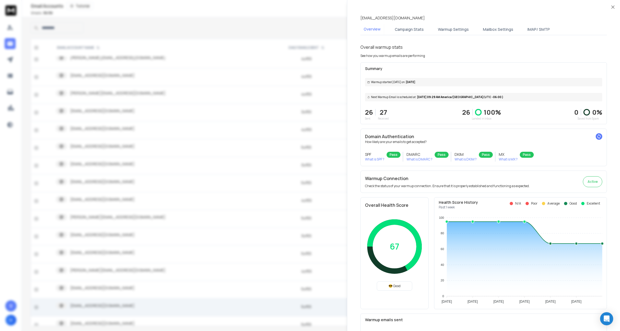
click at [99, 308] on div at bounding box center [310, 165] width 620 height 331
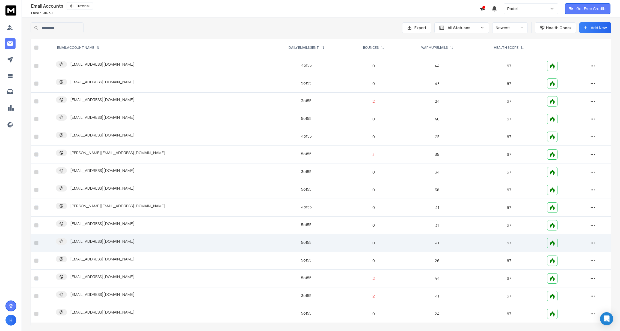
scroll to position [267, 0]
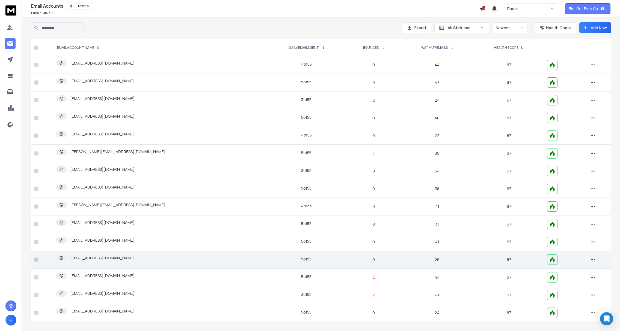
click at [102, 259] on p "hkimber@helpbringpadeltotheusa.com" at bounding box center [102, 258] width 64 height 5
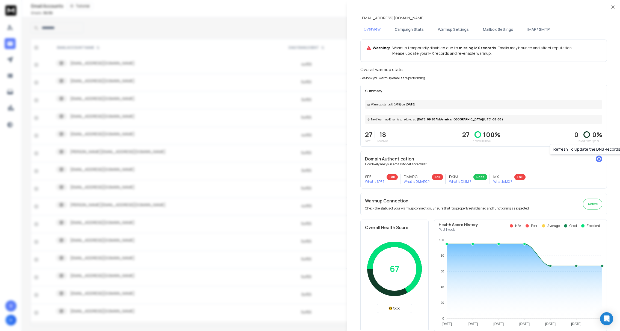
click at [596, 158] on icon at bounding box center [598, 158] width 5 height 5
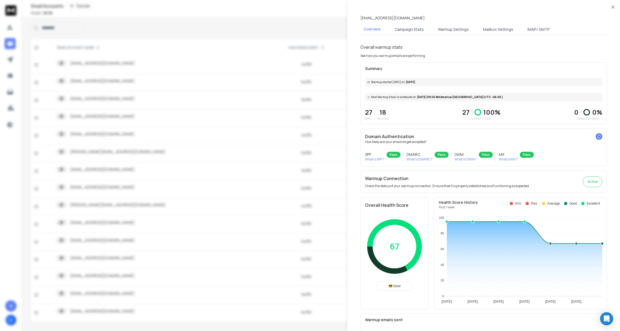
click at [178, 272] on div at bounding box center [310, 165] width 620 height 331
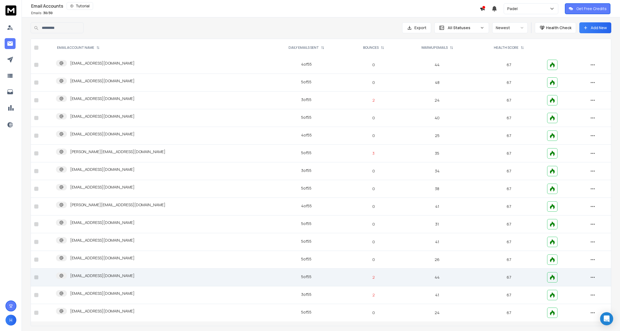
click at [124, 276] on p "heatherk@bringpadeltotheus.com" at bounding box center [102, 275] width 64 height 5
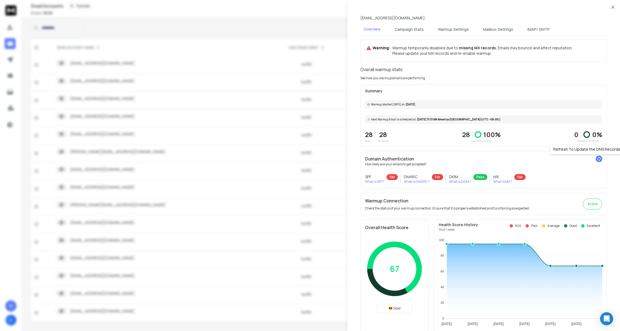
drag, startPoint x: 596, startPoint y: 159, endPoint x: 586, endPoint y: 172, distance: 16.2
click at [596, 160] on icon at bounding box center [598, 158] width 5 height 5
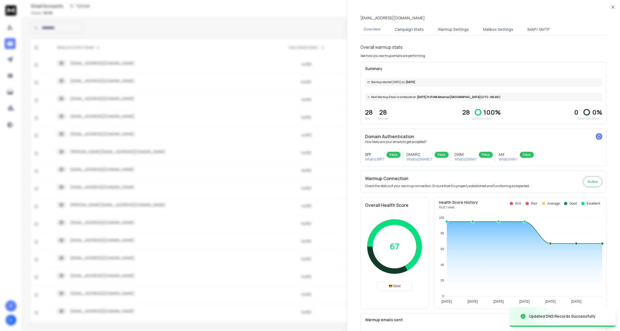
click at [147, 289] on div at bounding box center [310, 165] width 620 height 331
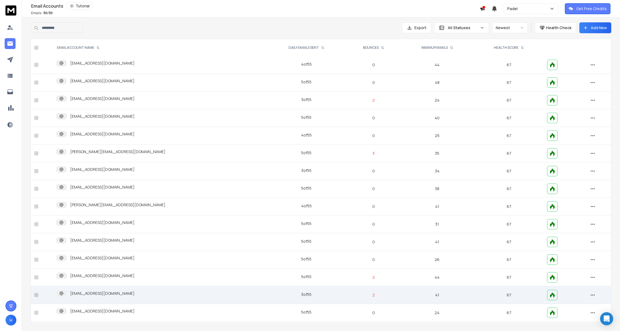
click at [119, 294] on p "heatherkimber@padelintheus.com" at bounding box center [102, 293] width 64 height 5
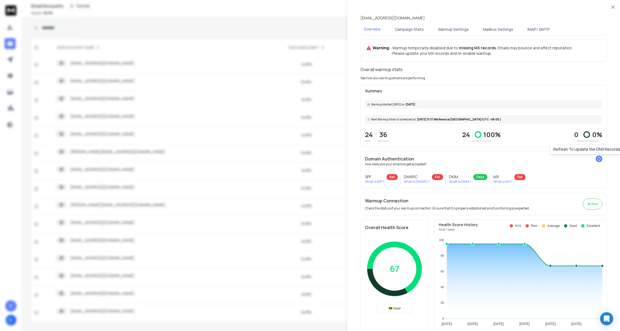
drag, startPoint x: 596, startPoint y: 157, endPoint x: 593, endPoint y: 166, distance: 9.4
click at [596, 158] on icon at bounding box center [598, 158] width 5 height 5
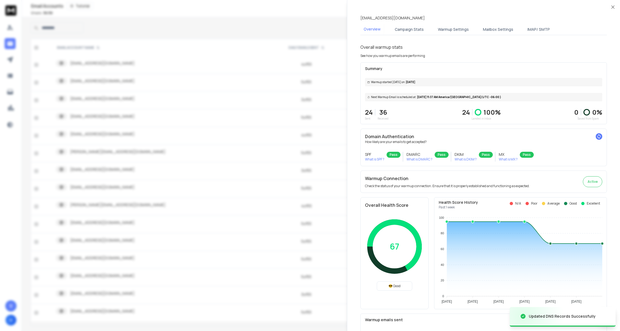
click at [133, 294] on div at bounding box center [310, 165] width 620 height 331
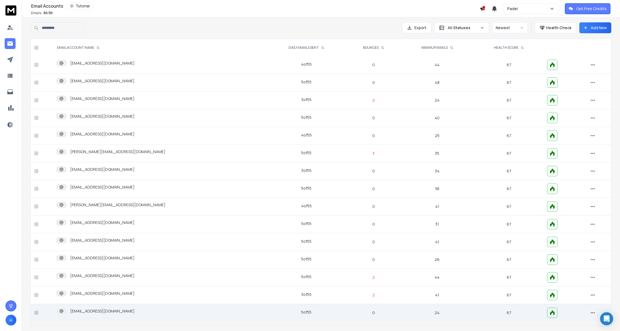
click at [121, 311] on p "hkimber@bringpadeltotheusa.com" at bounding box center [102, 311] width 64 height 5
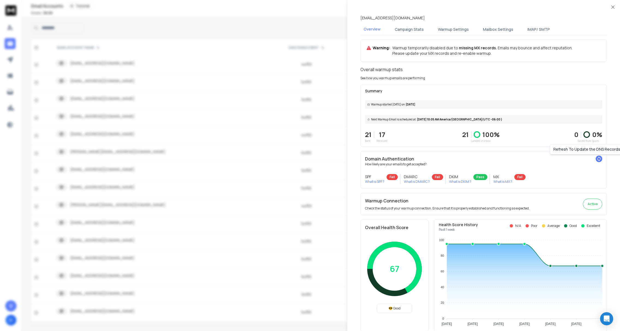
click at [597, 160] on icon at bounding box center [599, 159] width 4 height 5
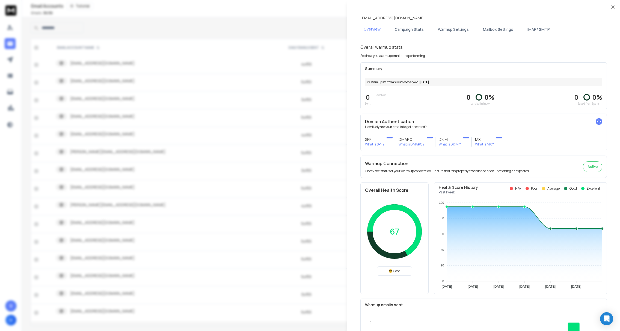
click at [191, 222] on div at bounding box center [310, 165] width 620 height 331
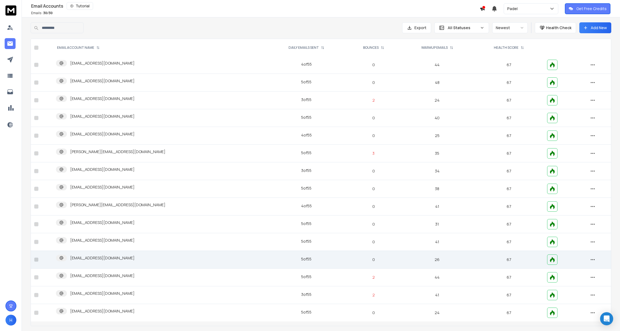
click at [125, 259] on p "hkimber@helpbringpadeltotheusa.com" at bounding box center [102, 258] width 64 height 5
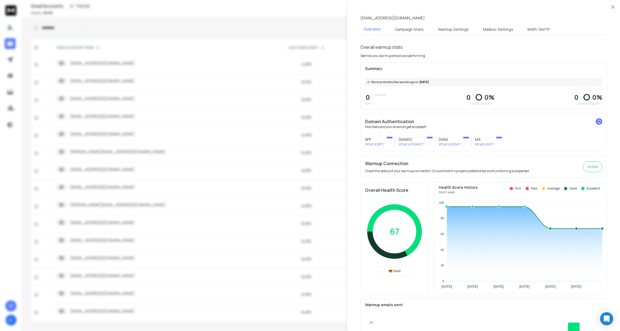
click at [121, 277] on div at bounding box center [310, 165] width 620 height 331
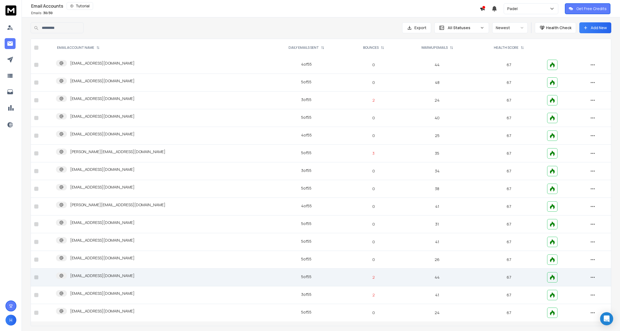
click at [121, 277] on p "heatherk@bringpadeltotheus.com" at bounding box center [102, 275] width 64 height 5
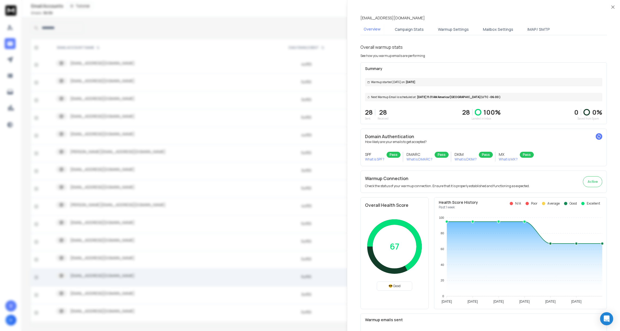
click at [121, 277] on div at bounding box center [310, 165] width 620 height 331
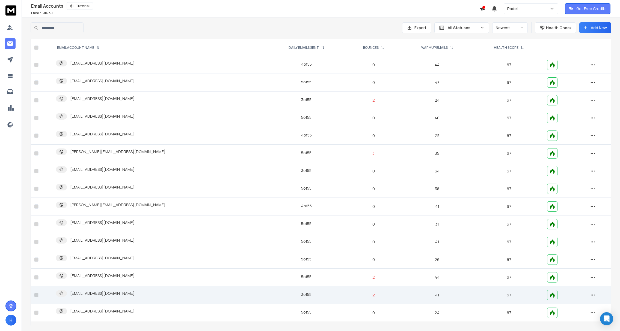
click at [119, 297] on td "heatherkimber@padelintheus.com" at bounding box center [159, 296] width 213 height 18
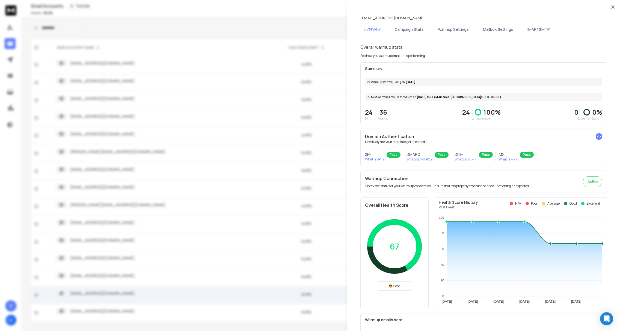
click at [119, 297] on div at bounding box center [310, 165] width 620 height 331
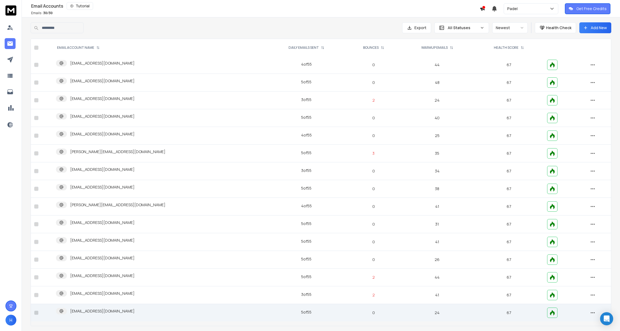
click at [120, 308] on div "hkimber@bringpadeltotheusa.com" at bounding box center [95, 311] width 79 height 7
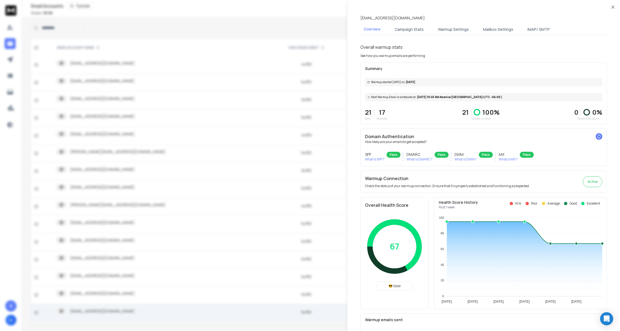
click at [120, 308] on div at bounding box center [310, 165] width 620 height 331
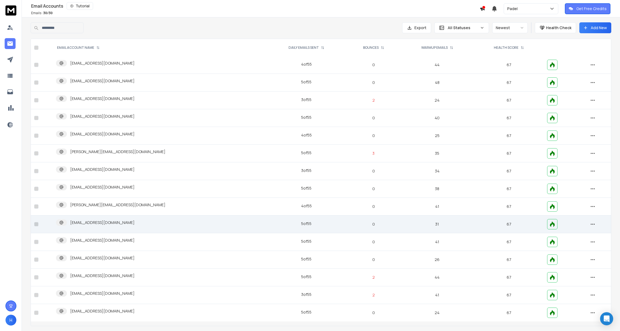
scroll to position [0, 0]
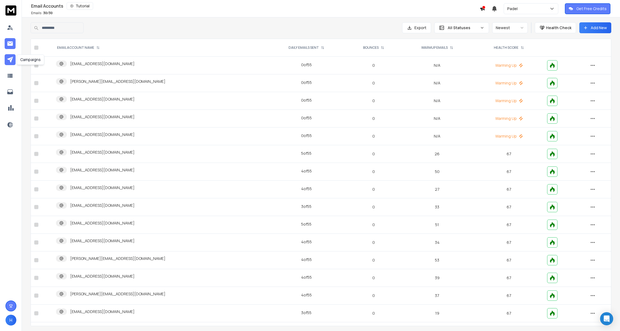
click at [14, 60] on link at bounding box center [10, 59] width 11 height 11
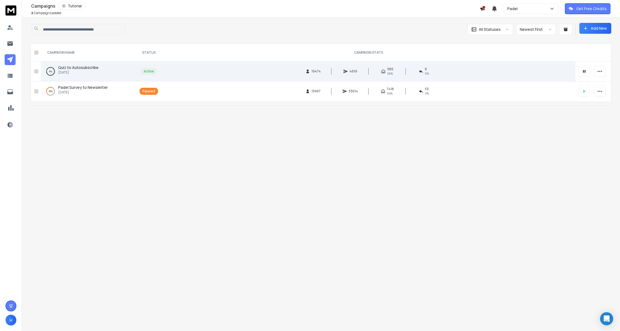
click at [83, 69] on span "Quiz to Autosubscribe" at bounding box center [78, 67] width 40 height 5
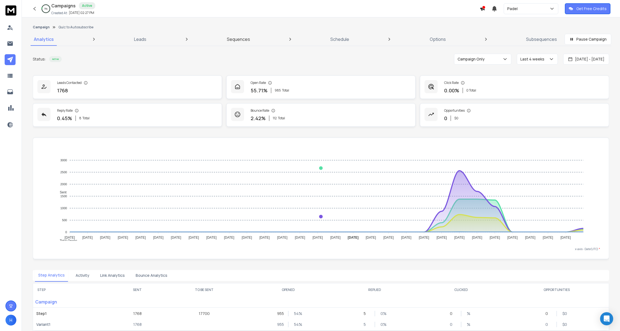
click at [238, 40] on p "Sequences" at bounding box center [238, 39] width 23 height 7
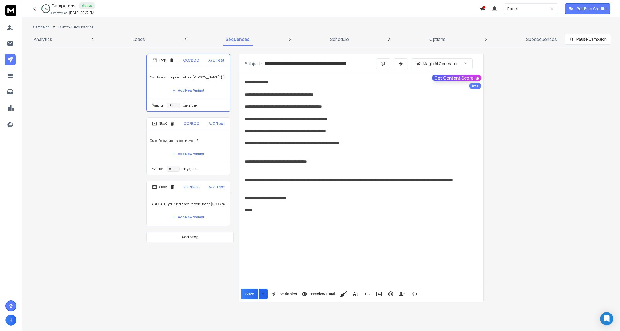
click at [218, 151] on div "Add New Variant" at bounding box center [188, 154] width 77 height 11
type input "**********"
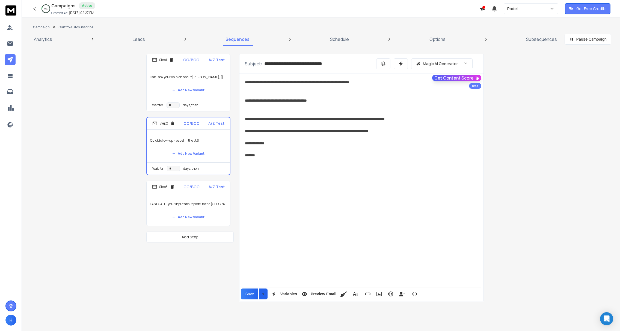
click at [170, 169] on input "*" at bounding box center [173, 168] width 13 height 5
type input "*"
click at [184, 196] on div "LAST CALL - your input about padel to the USA Add New Variant" at bounding box center [187, 209] width 83 height 33
type input "**********"
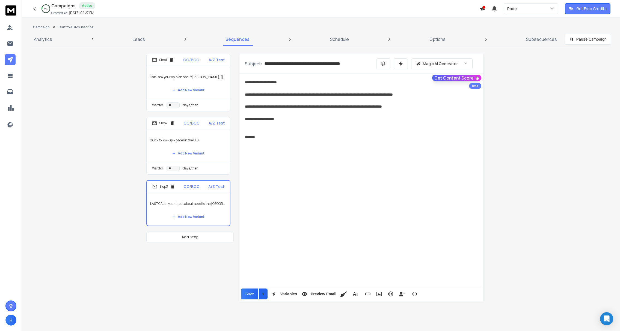
type input "*"
type input "**********"
click at [175, 104] on input "*" at bounding box center [172, 105] width 13 height 5
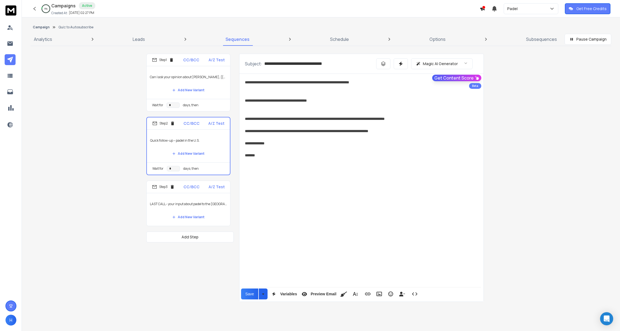
click at [175, 104] on input "*" at bounding box center [172, 105] width 13 height 5
type input "*"
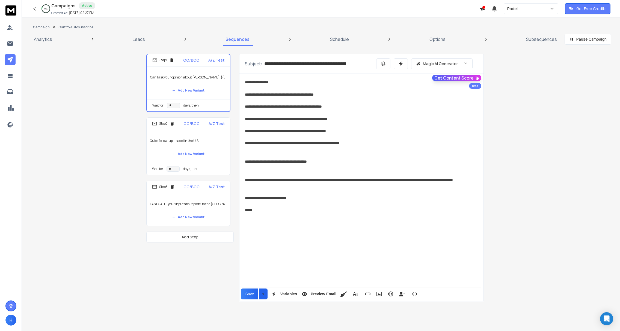
click at [156, 149] on div "Add New Variant" at bounding box center [188, 154] width 77 height 11
type input "**********"
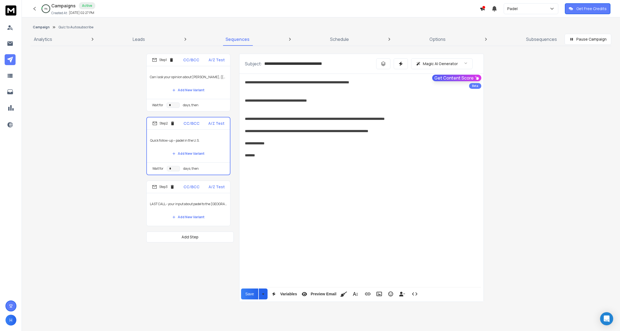
type input "*"
click at [295, 65] on input "**********" at bounding box center [317, 64] width 106 height 7
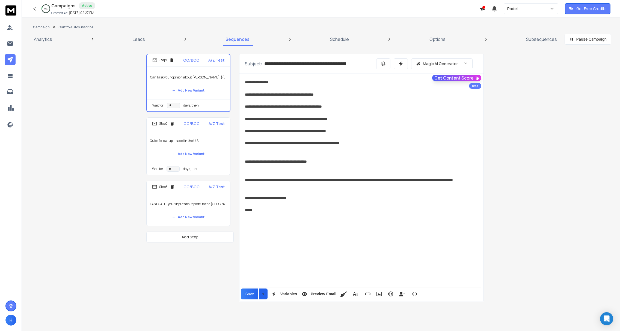
click at [295, 65] on input "**********" at bounding box center [317, 64] width 106 height 7
click at [220, 137] on p "Quick follow-up – padel in the U.S." at bounding box center [188, 140] width 77 height 15
type input "**********"
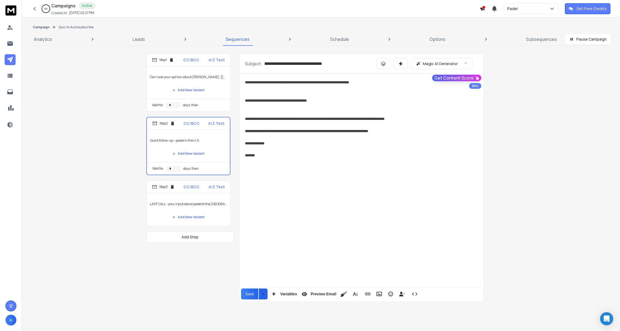
click at [331, 59] on div "**********" at bounding box center [361, 64] width 244 height 20
drag, startPoint x: 334, startPoint y: 62, endPoint x: 257, endPoint y: 63, distance: 77.8
click at [257, 63] on div "**********" at bounding box center [308, 64] width 126 height 7
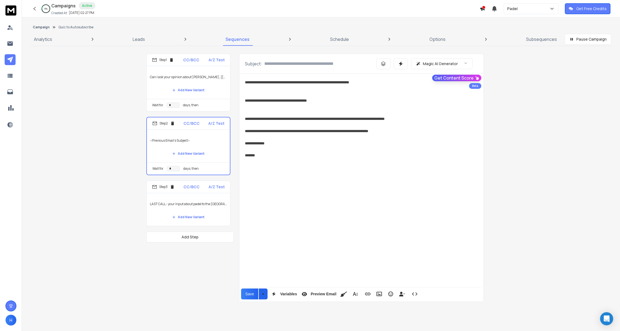
click at [223, 218] on div "Add New Variant" at bounding box center [188, 217] width 77 height 11
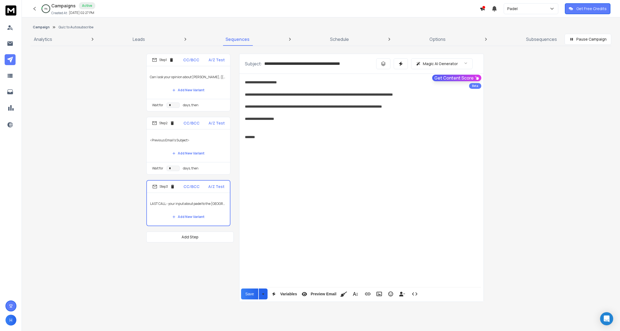
type input "**********"
click at [40, 103] on div "**********" at bounding box center [321, 178] width 580 height 253
click at [341, 41] on p "Schedule" at bounding box center [339, 39] width 19 height 7
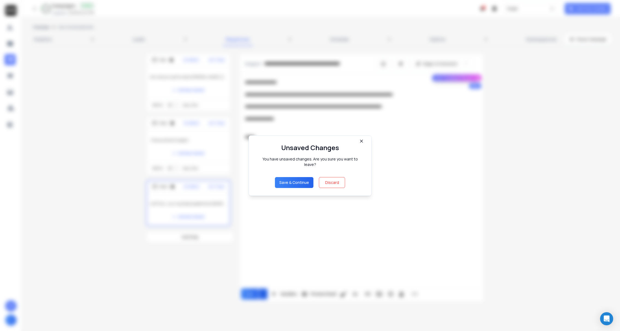
click at [289, 181] on button "Save & Continue" at bounding box center [294, 182] width 38 height 11
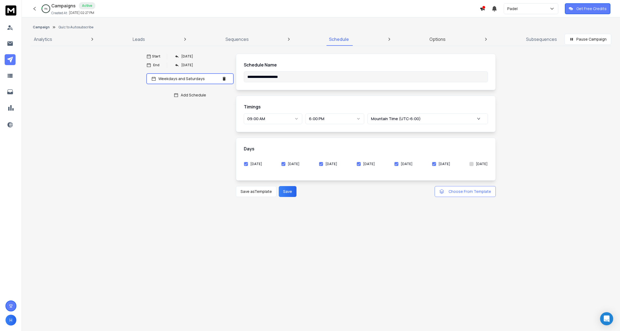
click at [443, 37] on p "Options" at bounding box center [437, 39] width 16 height 7
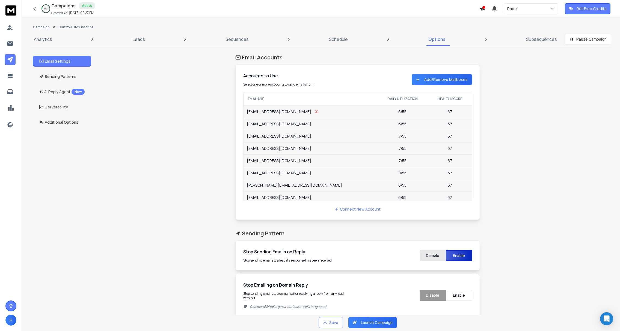
click at [360, 321] on button "Launch Campaign" at bounding box center [372, 323] width 49 height 11
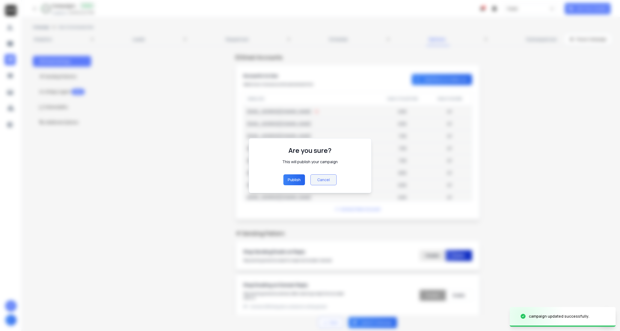
click at [294, 183] on button "Publish" at bounding box center [294, 180] width 22 height 11
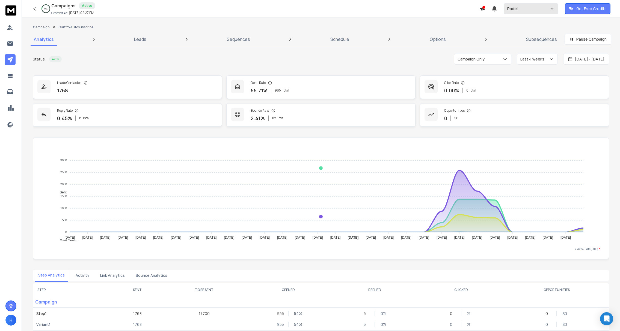
click at [537, 4] on button "Padel" at bounding box center [530, 8] width 55 height 11
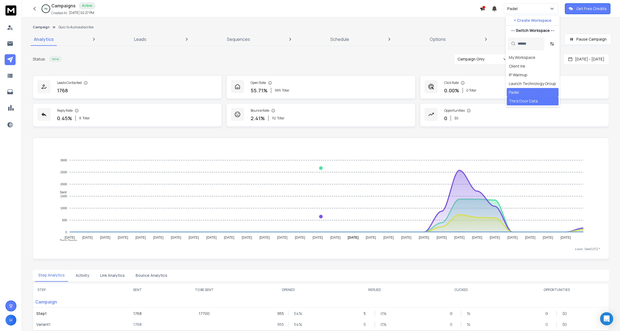
drag, startPoint x: 516, startPoint y: 101, endPoint x: 509, endPoint y: 109, distance: 11.0
click at [516, 101] on div "Third Door Data" at bounding box center [522, 100] width 29 height 5
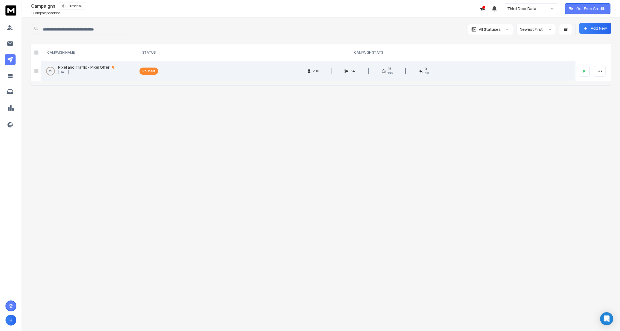
click at [88, 65] on span "Pixel and Traffic - Pixel Offer" at bounding box center [83, 67] width 51 height 5
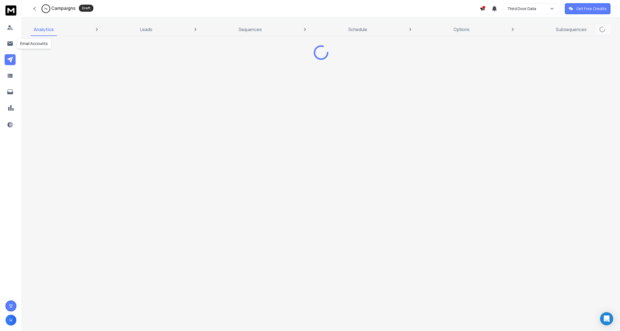
click at [16, 49] on div at bounding box center [11, 44] width 13 height 13
drag, startPoint x: 11, startPoint y: 44, endPoint x: 35, endPoint y: 59, distance: 27.8
click at [12, 44] on icon at bounding box center [9, 43] width 5 height 4
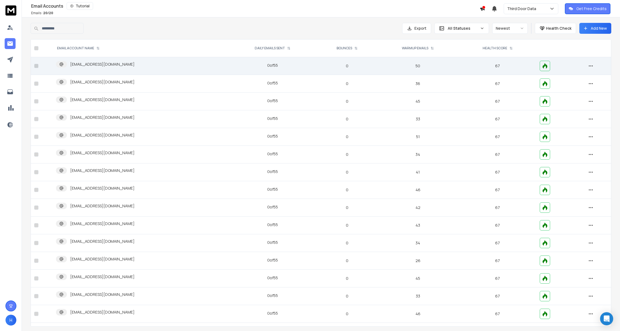
click at [96, 64] on p "hkimber@3rddoordata.com" at bounding box center [102, 64] width 64 height 5
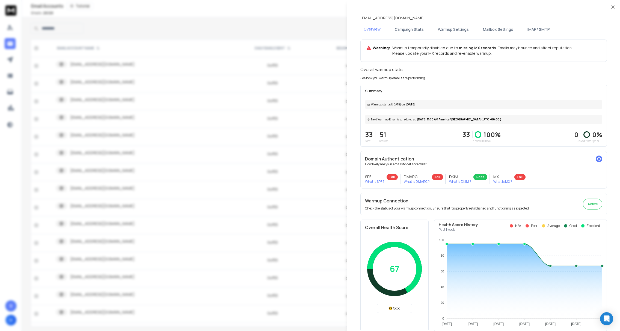
click at [598, 159] on icon at bounding box center [598, 158] width 5 height 5
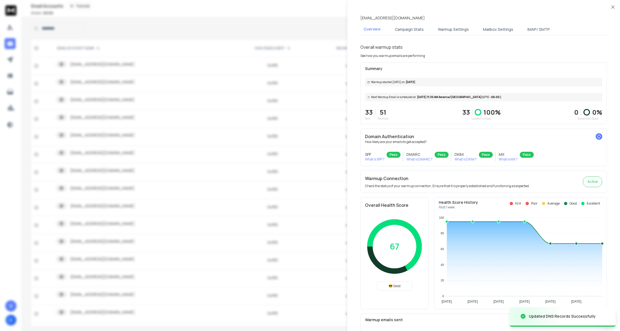
click at [149, 114] on div at bounding box center [310, 165] width 620 height 331
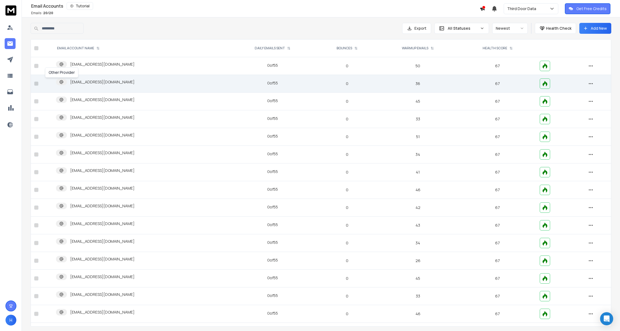
scroll to position [1, 0]
click at [81, 83] on p "[EMAIL_ADDRESS][DOMAIN_NAME]" at bounding box center [102, 81] width 64 height 5
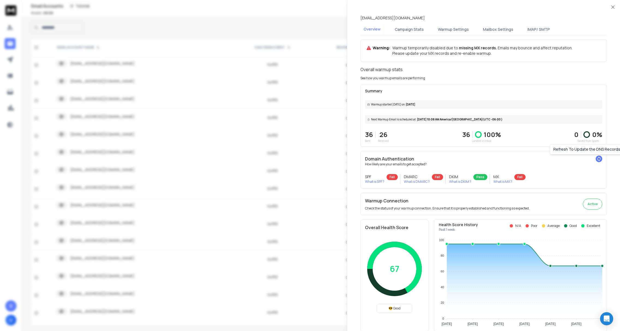
click at [598, 157] on icon at bounding box center [598, 158] width 5 height 5
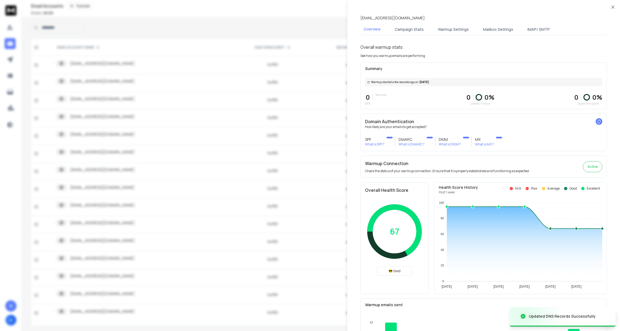
click at [85, 82] on div at bounding box center [310, 165] width 620 height 331
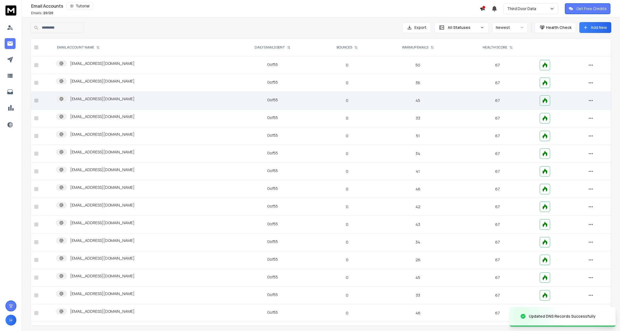
click at [84, 103] on td "[EMAIL_ADDRESS][DOMAIN_NAME]" at bounding box center [140, 101] width 175 height 18
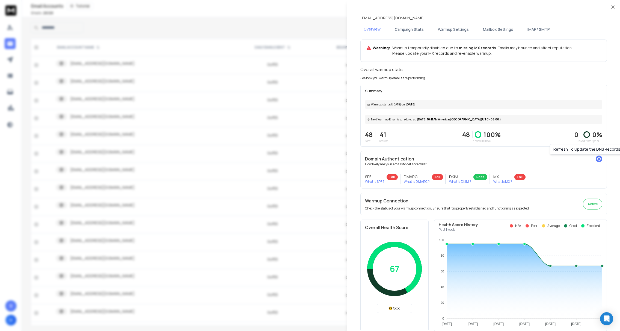
click at [597, 160] on icon at bounding box center [599, 159] width 4 height 5
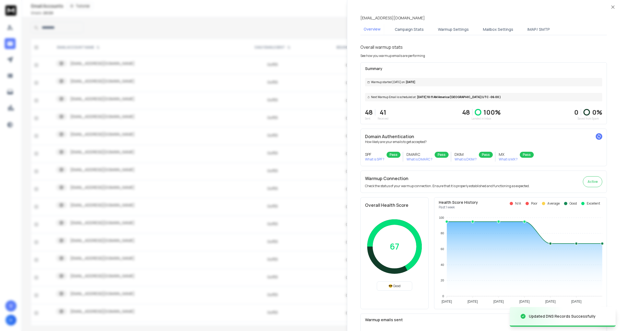
click at [89, 118] on div at bounding box center [310, 165] width 620 height 331
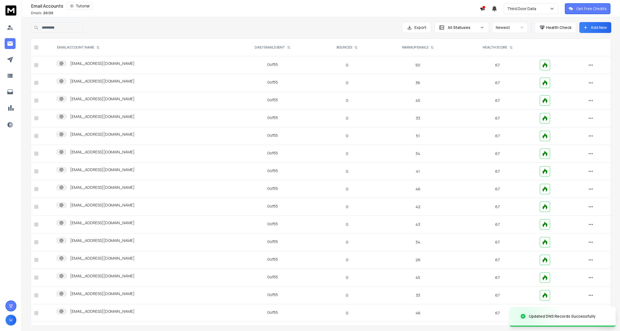
click at [89, 118] on p "[EMAIL_ADDRESS][DOMAIN_NAME]" at bounding box center [102, 116] width 64 height 5
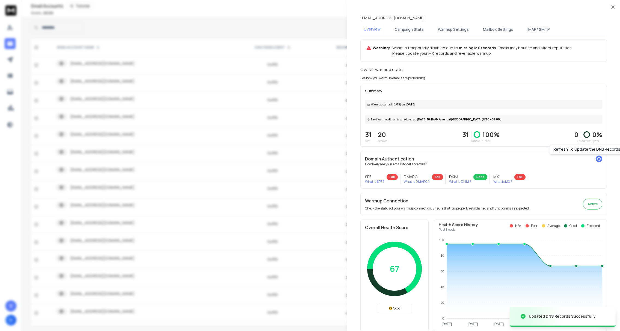
click at [597, 157] on icon at bounding box center [599, 159] width 4 height 5
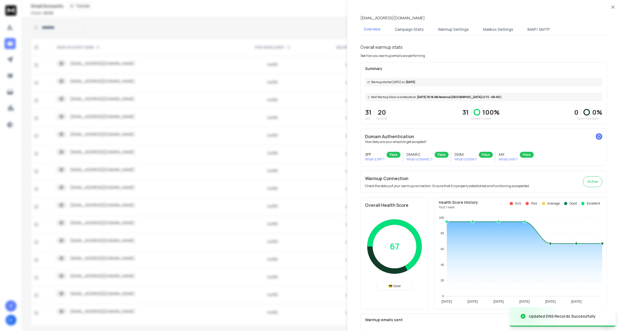
click at [106, 137] on div at bounding box center [310, 165] width 620 height 331
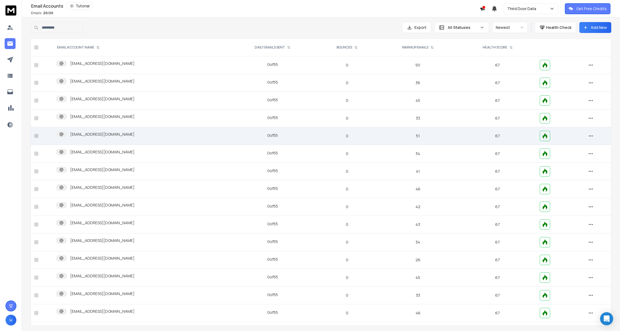
click at [37, 135] on button "button" at bounding box center [36, 136] width 4 height 4
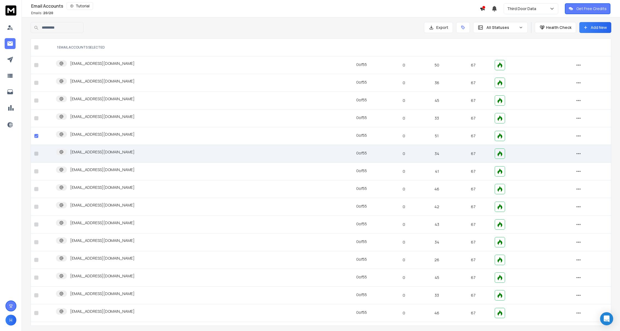
click at [37, 154] on button "button" at bounding box center [36, 154] width 4 height 4
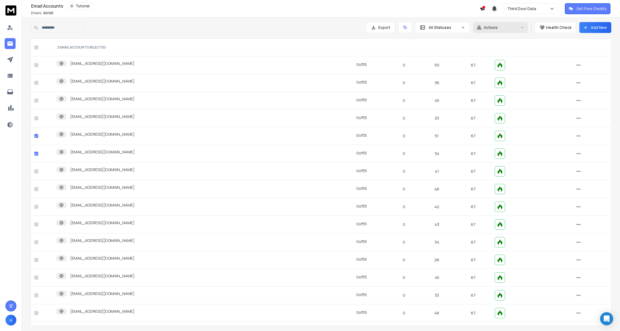
click at [520, 26] on button "Actions" at bounding box center [500, 27] width 55 height 11
click at [516, 39] on div "Bulk Edit" at bounding box center [501, 39] width 52 height 9
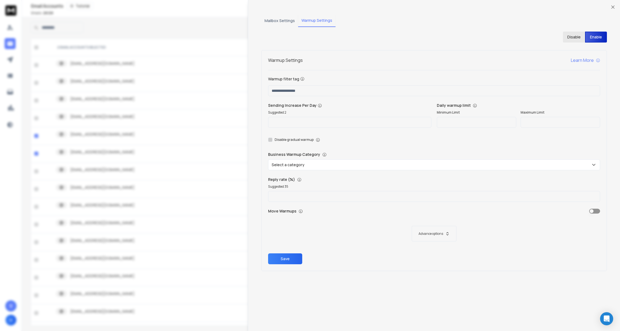
click at [305, 19] on button "Warmup Settings" at bounding box center [316, 20] width 37 height 13
click at [268, 21] on button "Mailbox Settings" at bounding box center [279, 21] width 37 height 12
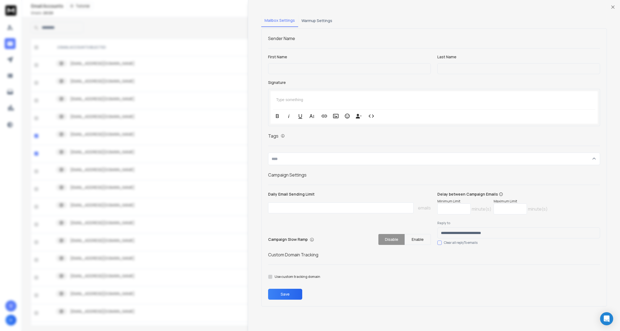
click at [188, 51] on div at bounding box center [310, 165] width 620 height 331
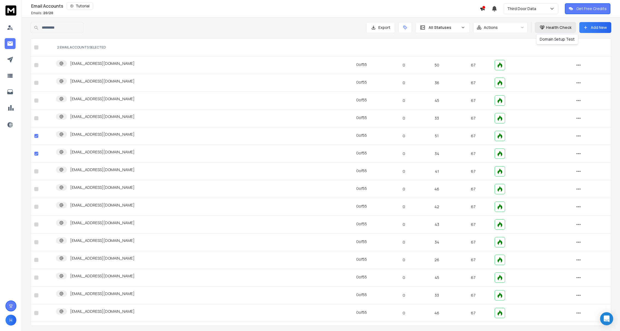
click at [559, 27] on p "Health Check" at bounding box center [558, 27] width 25 height 5
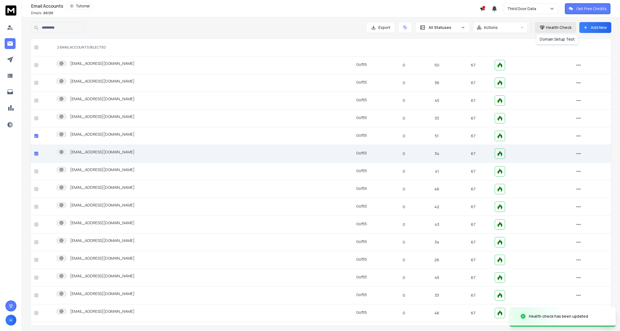
click at [35, 154] on button "button" at bounding box center [36, 154] width 4 height 4
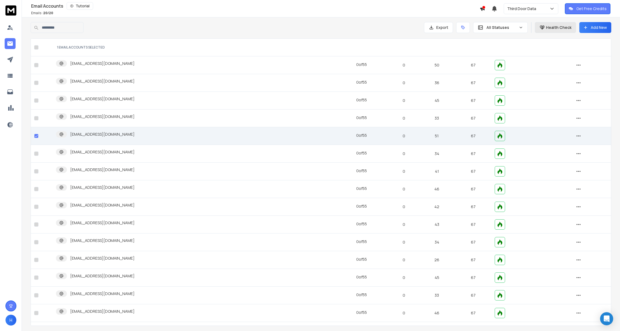
click at [37, 136] on button "button" at bounding box center [36, 136] width 4 height 4
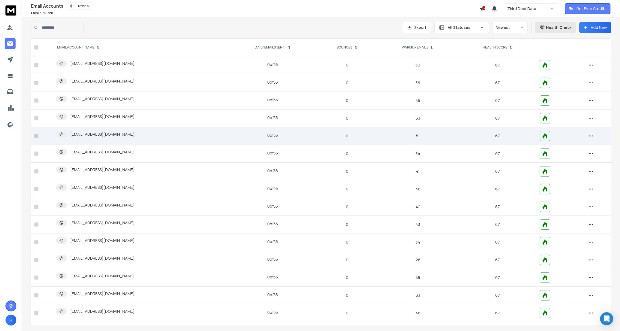
click at [87, 134] on p "[EMAIL_ADDRESS][DOMAIN_NAME]" at bounding box center [102, 134] width 64 height 5
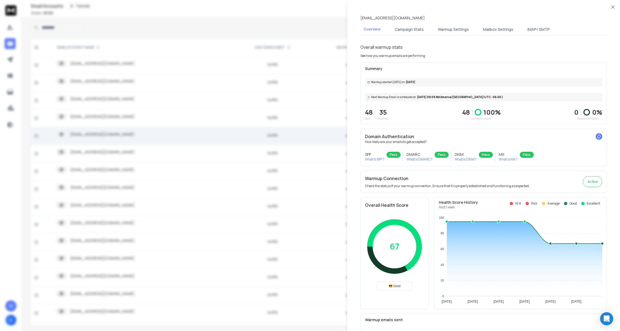
click at [87, 134] on div at bounding box center [310, 165] width 620 height 331
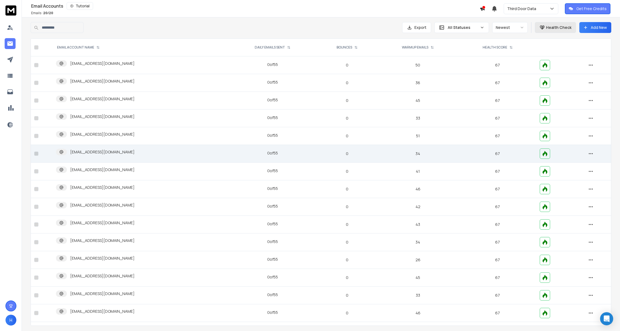
click at [87, 154] on p "[EMAIL_ADDRESS][DOMAIN_NAME]" at bounding box center [102, 151] width 64 height 5
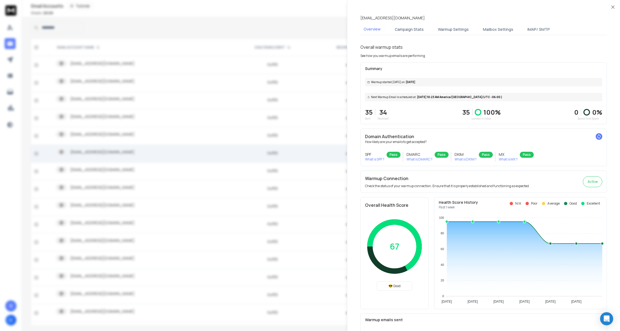
click at [87, 154] on div at bounding box center [310, 165] width 620 height 331
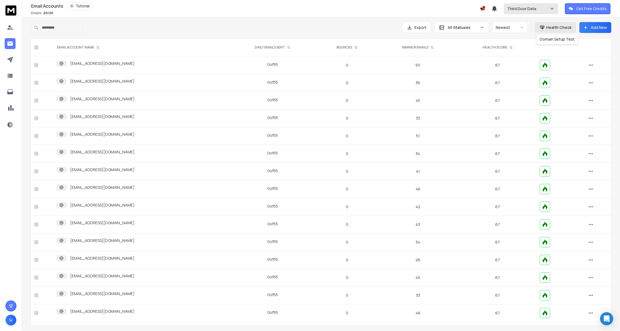
click at [540, 11] on button "Third Door Data" at bounding box center [530, 8] width 55 height 11
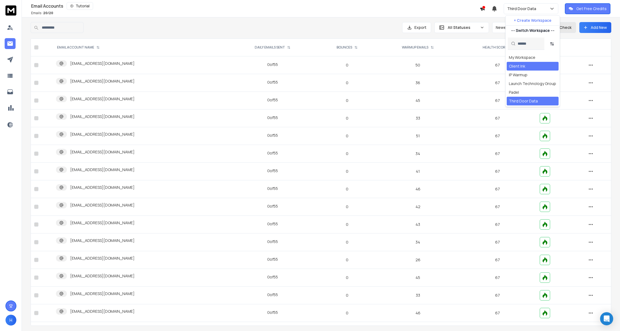
click at [531, 65] on div "Client Ink" at bounding box center [532, 66] width 52 height 9
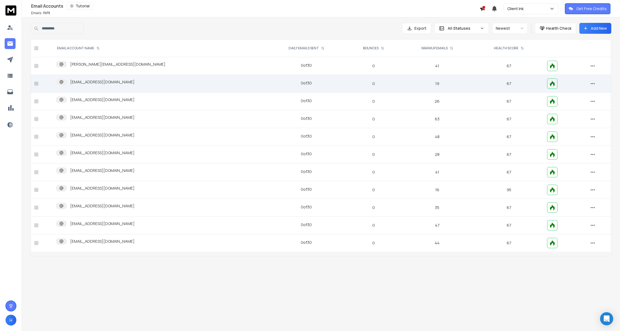
click at [103, 79] on p "heather@clientinkprint.com" at bounding box center [102, 81] width 64 height 5
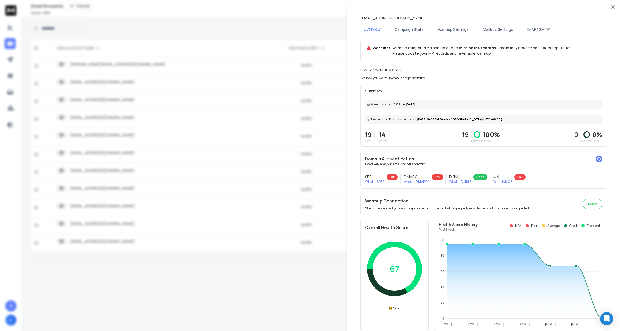
click at [226, 77] on div at bounding box center [310, 165] width 620 height 331
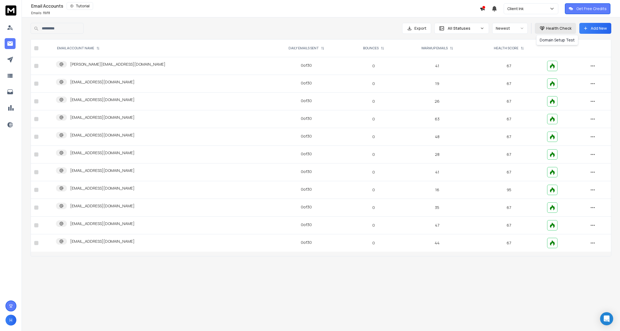
click at [558, 32] on button "Health Check" at bounding box center [554, 28] width 41 height 11
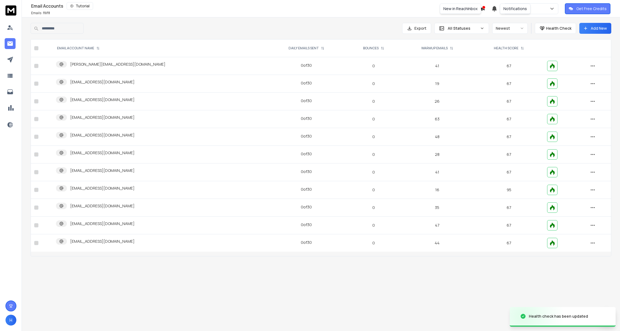
click at [519, 8] on div "Notifications" at bounding box center [514, 9] width 31 height 10
click at [543, 7] on div "Client Ink" at bounding box center [530, 8] width 47 height 5
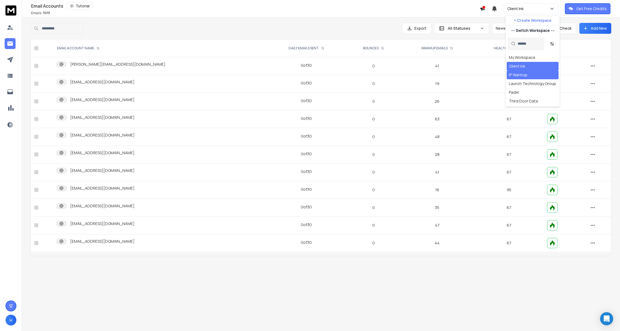
click at [539, 74] on div "IP Warmup" at bounding box center [532, 75] width 52 height 9
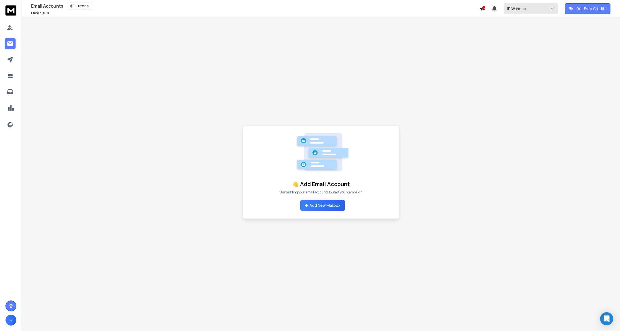
click at [541, 5] on button "IP Warmup" at bounding box center [530, 8] width 55 height 11
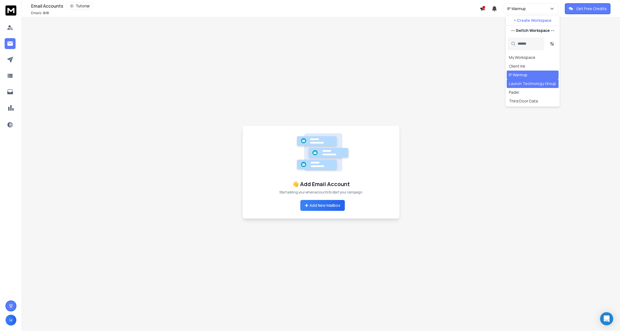
click at [545, 83] on div "Launch Technology Group" at bounding box center [531, 83] width 47 height 5
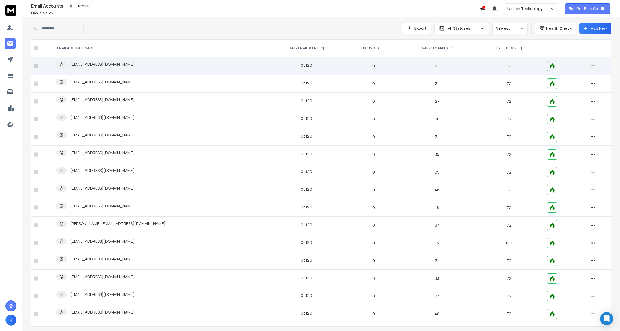
click at [134, 63] on div "[EMAIL_ADDRESS][DOMAIN_NAME]" at bounding box center [159, 64] width 207 height 7
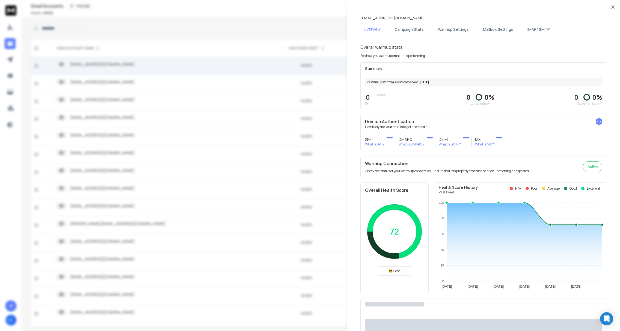
click at [134, 63] on div at bounding box center [310, 165] width 620 height 331
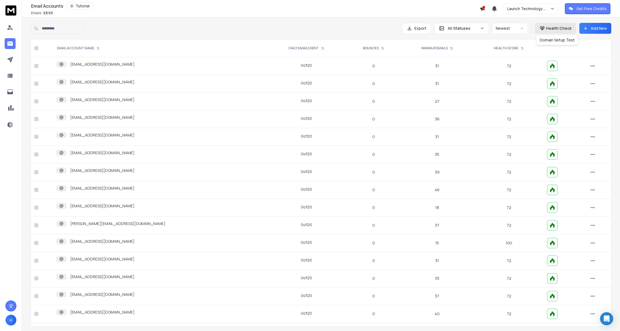
click at [562, 28] on p "Health Check" at bounding box center [558, 28] width 25 height 5
click at [538, 10] on p "Launch Technology Group" at bounding box center [528, 8] width 43 height 5
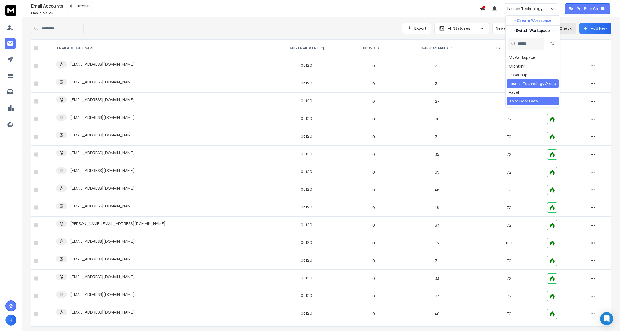
click at [525, 103] on div "Third Door Data" at bounding box center [522, 100] width 29 height 5
